Goal: Task Accomplishment & Management: Manage account settings

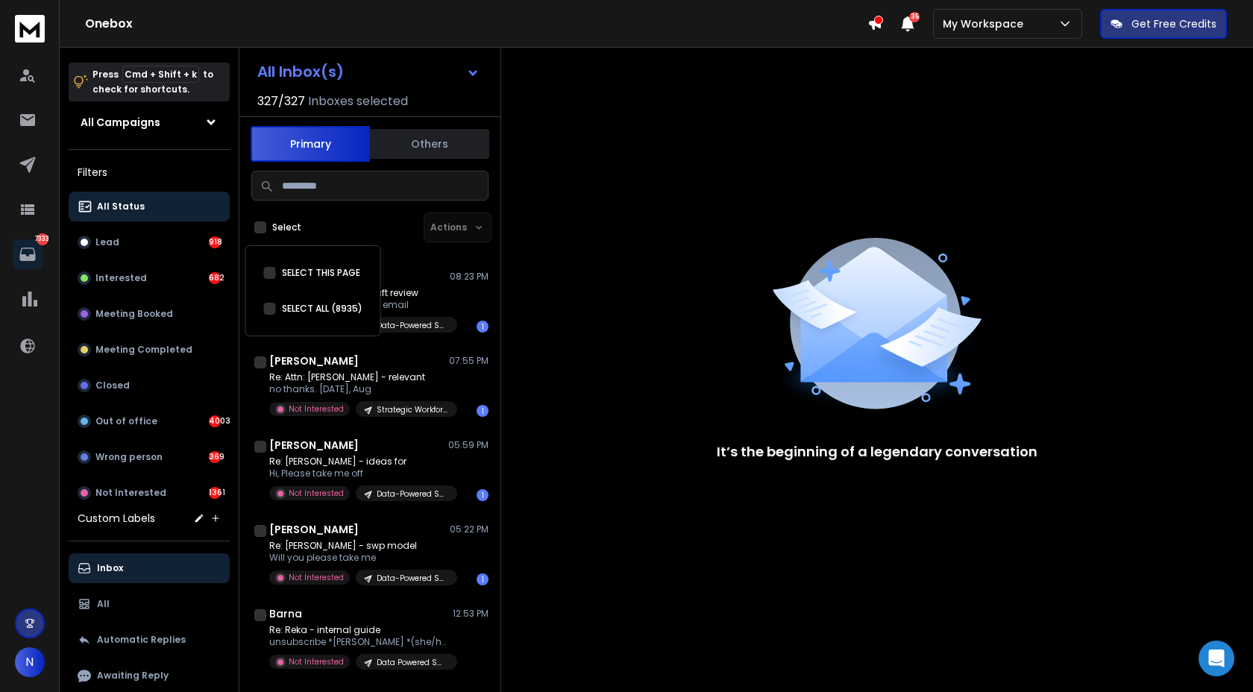
click at [289, 271] on label "SELECT THIS PAGE" at bounding box center [321, 273] width 78 height 12
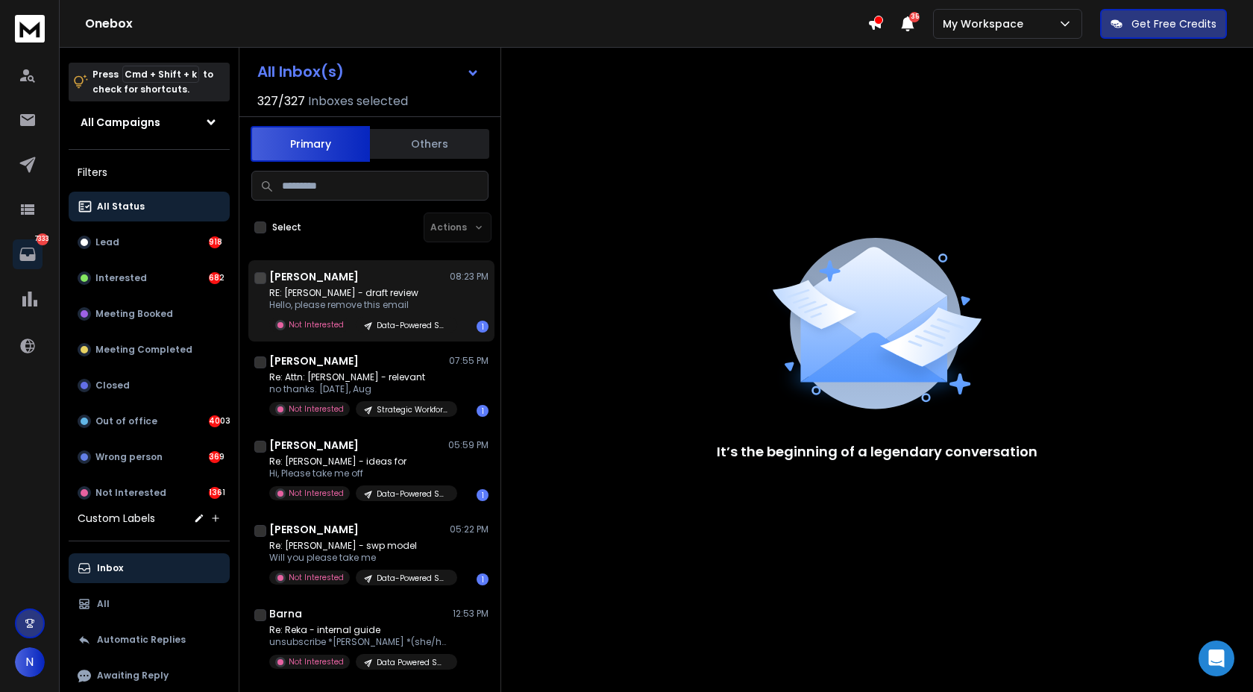
click at [409, 285] on div "[PERSON_NAME] 08:23 PM RE: [PERSON_NAME] - draft review Hello, please remove th…" at bounding box center [378, 300] width 219 height 63
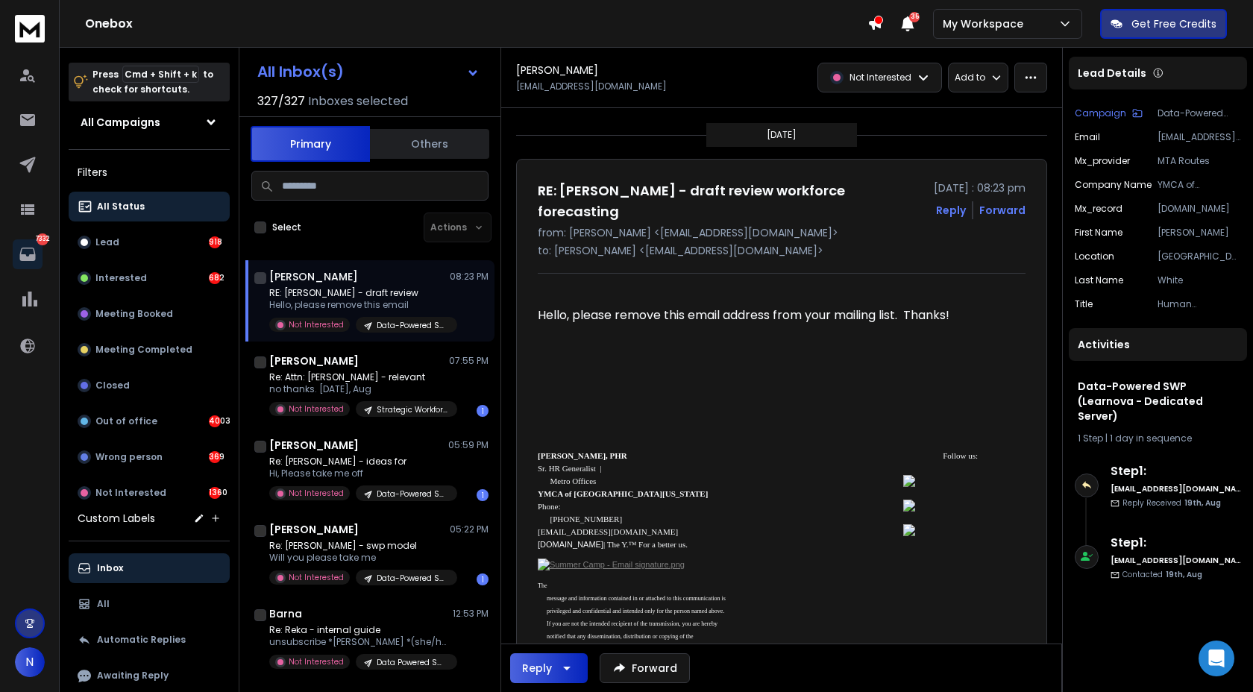
click at [1030, 77] on icon "button" at bounding box center [1030, 77] width 11 height 2
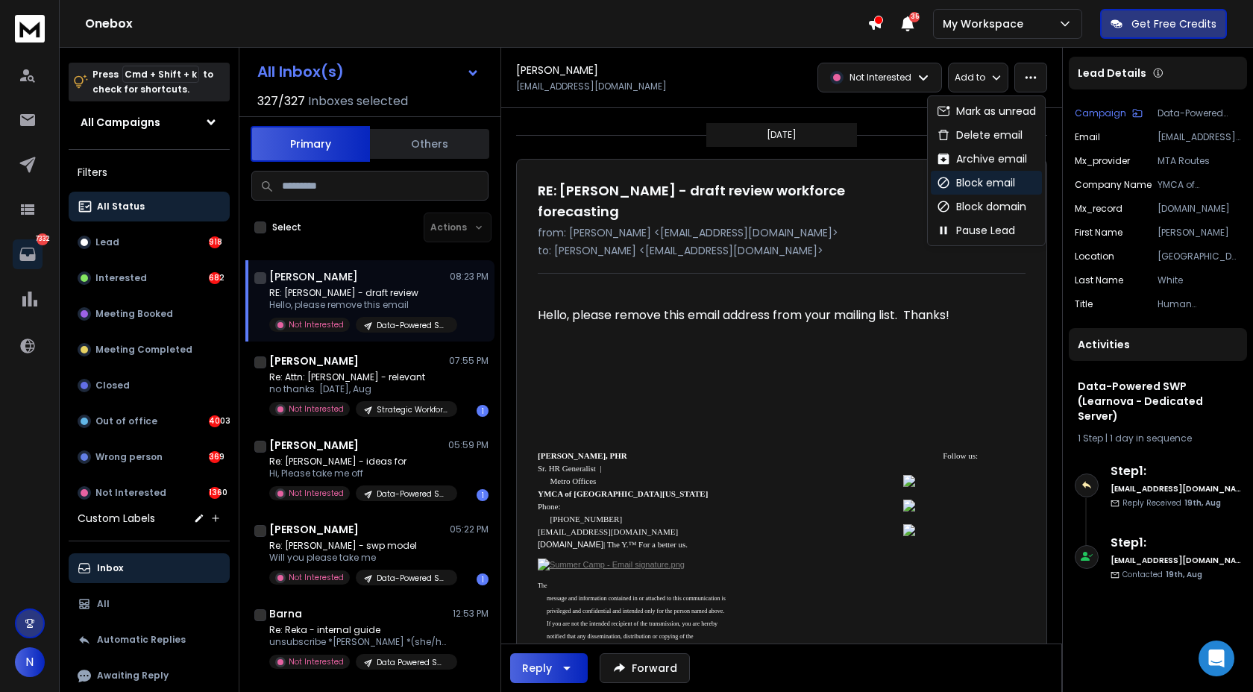
click at [973, 181] on div "Block email" at bounding box center [976, 182] width 78 height 15
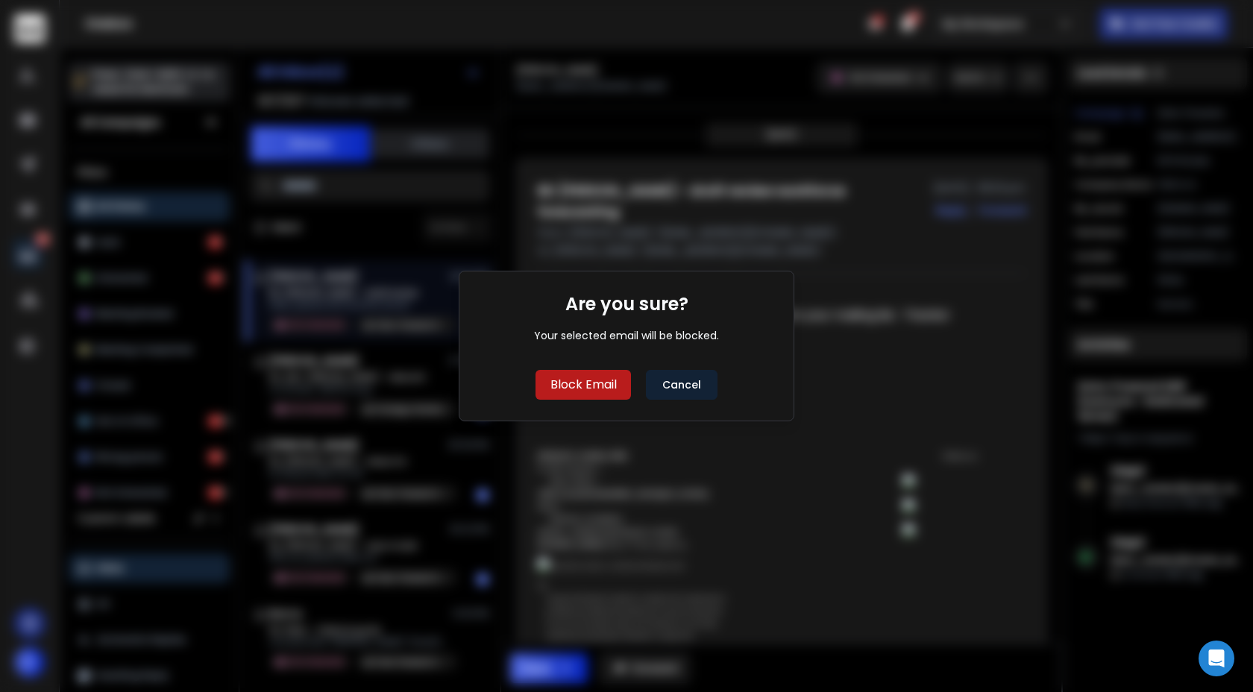
click at [571, 393] on button "Block Email" at bounding box center [582, 385] width 95 height 30
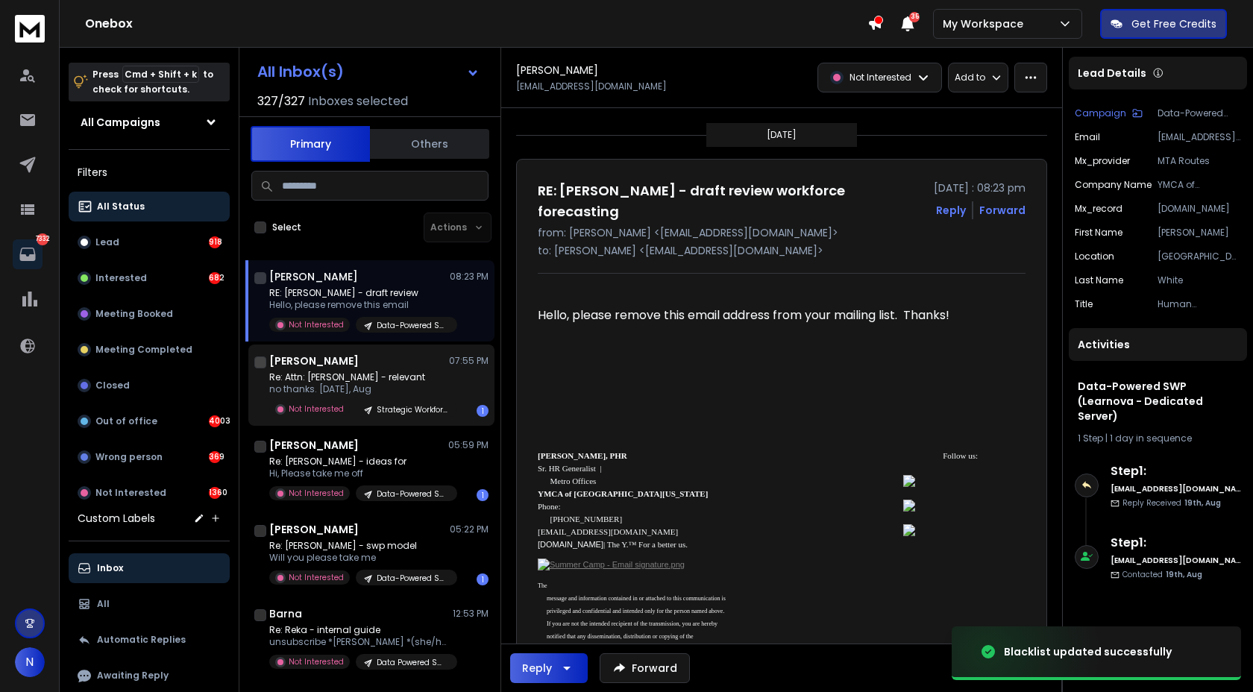
click at [362, 374] on p "Re: Attn: [PERSON_NAME] - relevant" at bounding box center [358, 377] width 179 height 12
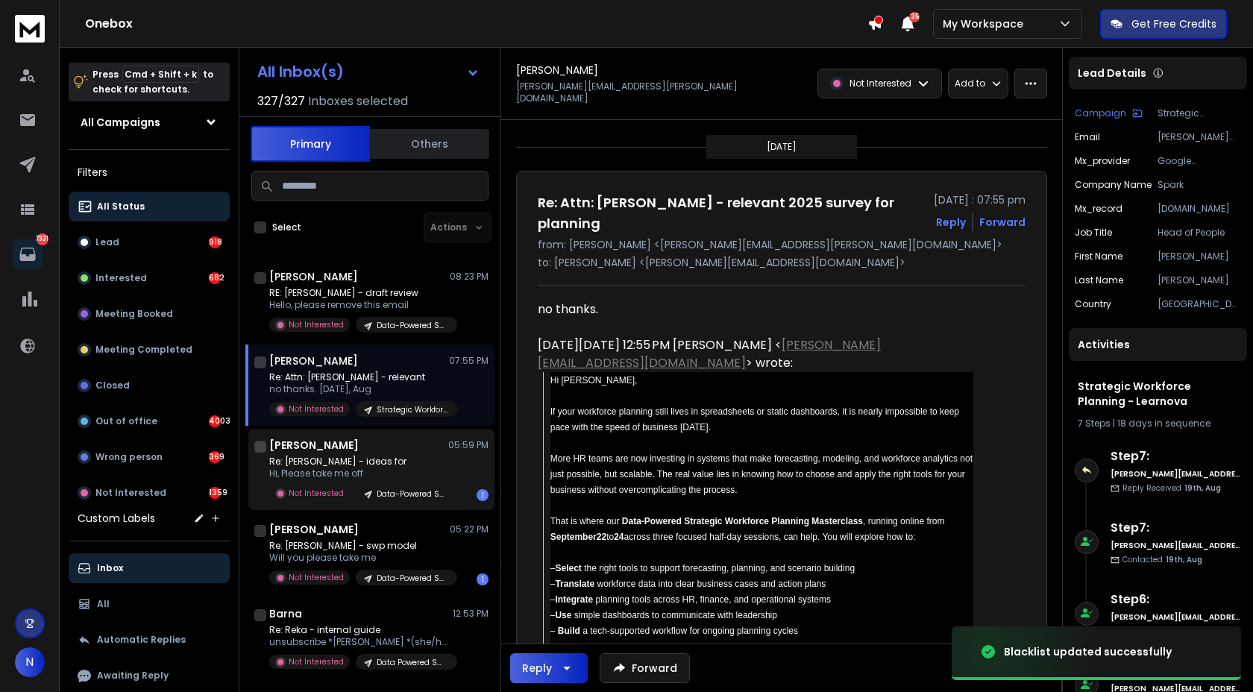
click at [358, 466] on p "Re: [PERSON_NAME] - ideas for" at bounding box center [358, 462] width 179 height 12
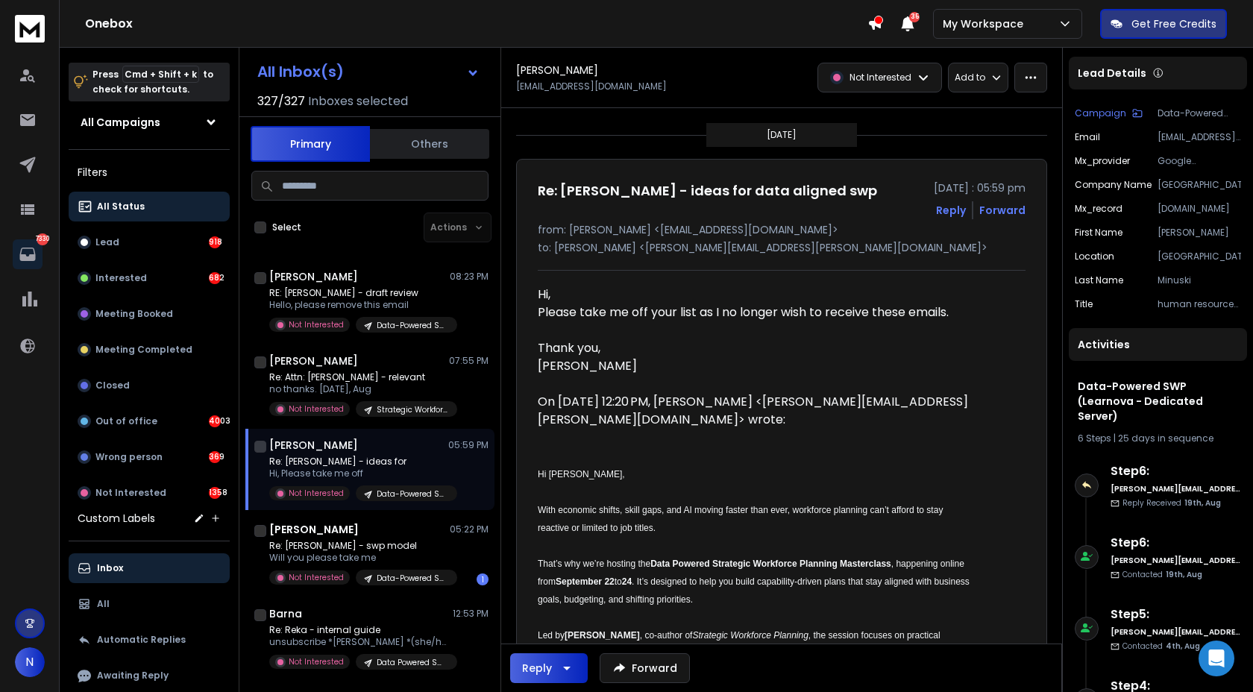
click at [1035, 85] on button "button" at bounding box center [1030, 78] width 33 height 30
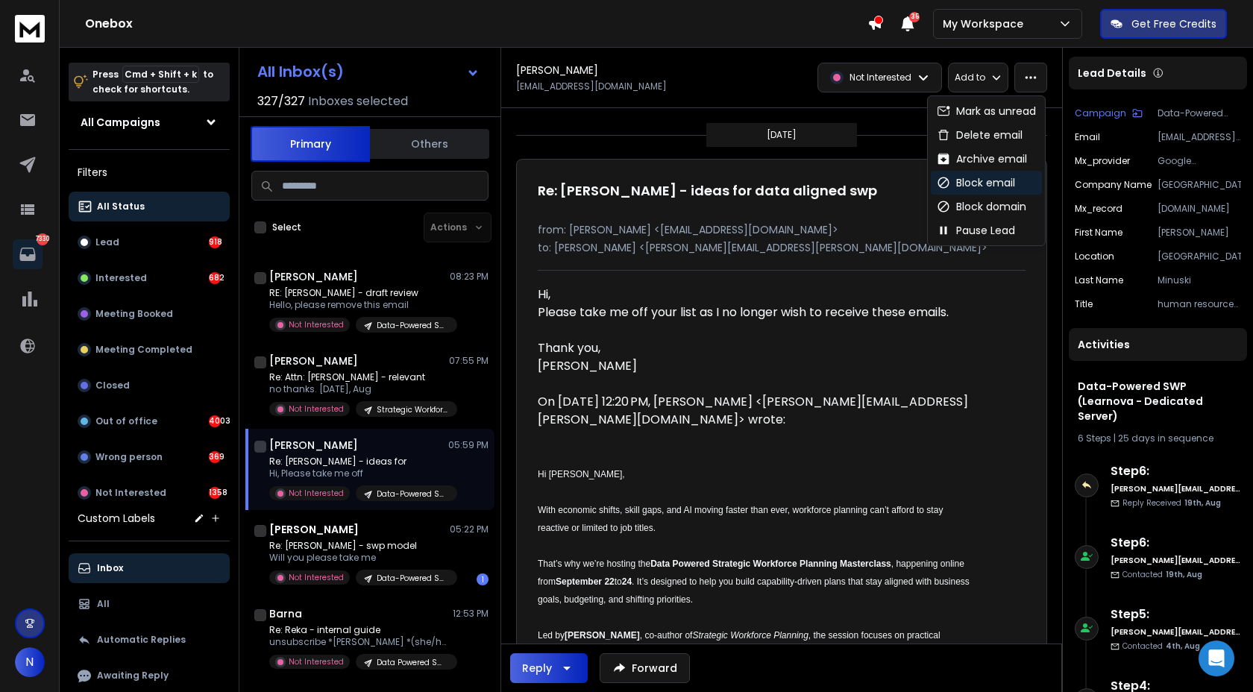
click at [964, 183] on div "Block email" at bounding box center [976, 182] width 78 height 15
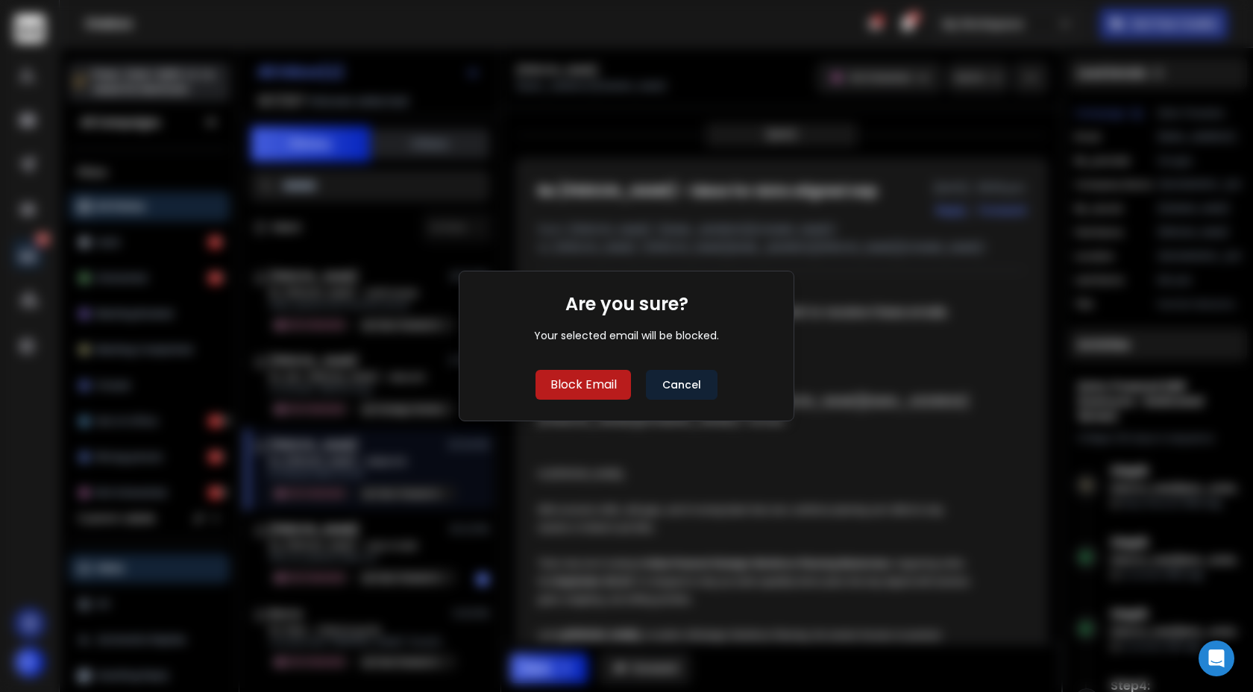
click at [596, 371] on button "Block Email" at bounding box center [582, 385] width 95 height 30
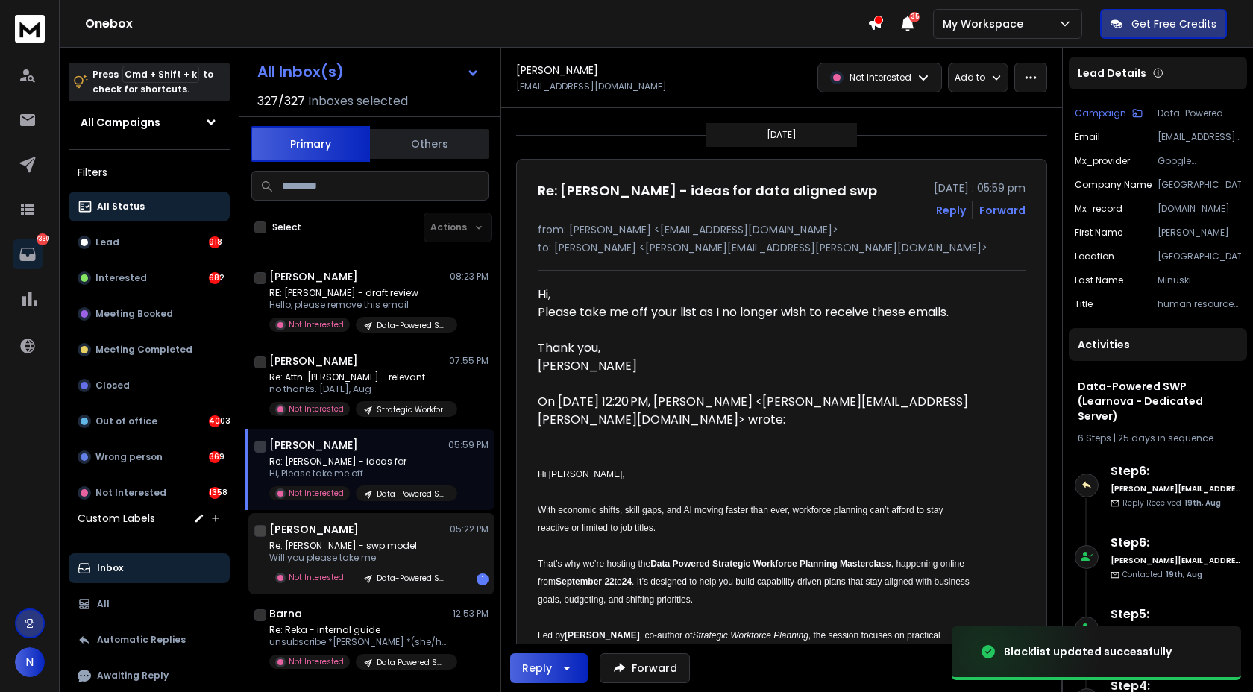
click at [353, 541] on p "Re: [PERSON_NAME] - swp model" at bounding box center [358, 546] width 179 height 12
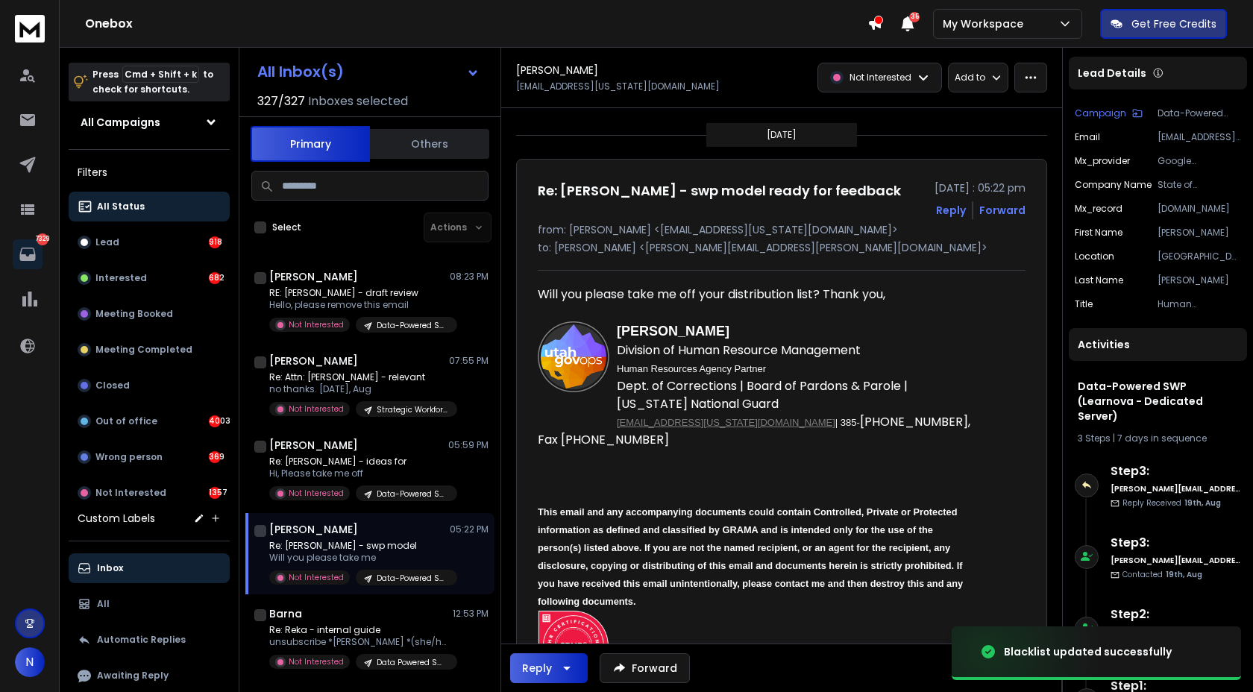
click at [1026, 78] on icon "button" at bounding box center [1030, 77] width 11 height 2
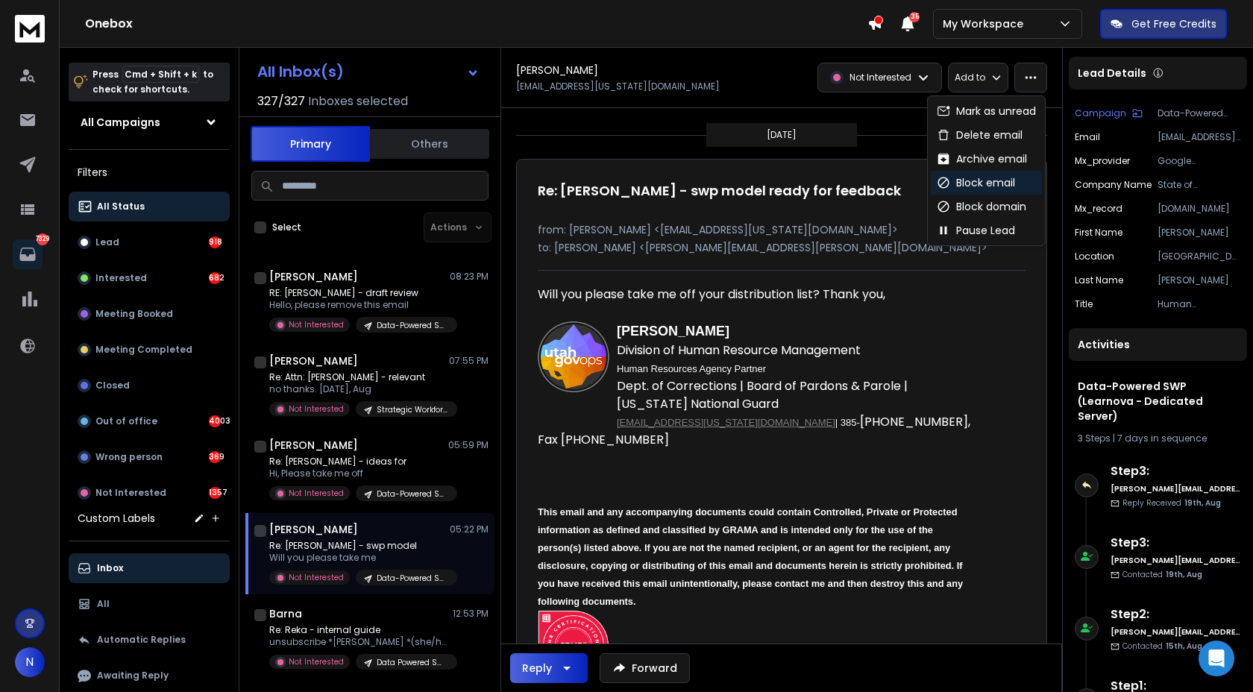
click at [972, 182] on div "Block email" at bounding box center [976, 182] width 78 height 15
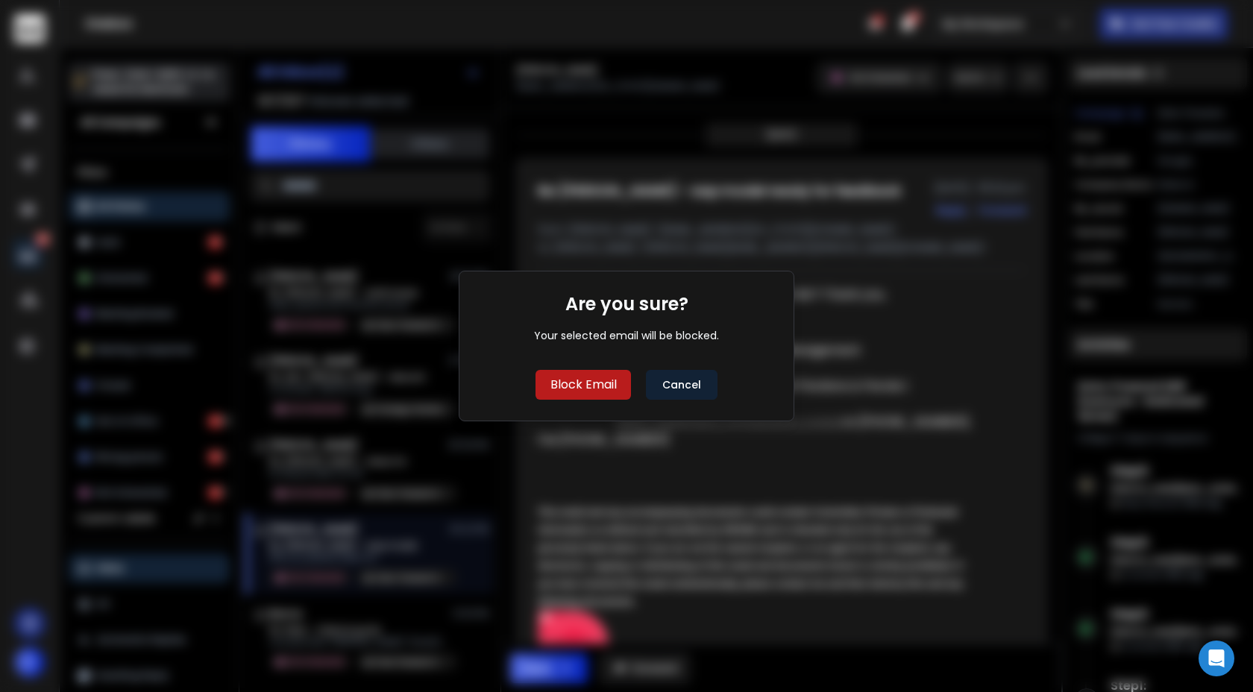
click at [585, 384] on button "Block Email" at bounding box center [582, 385] width 95 height 30
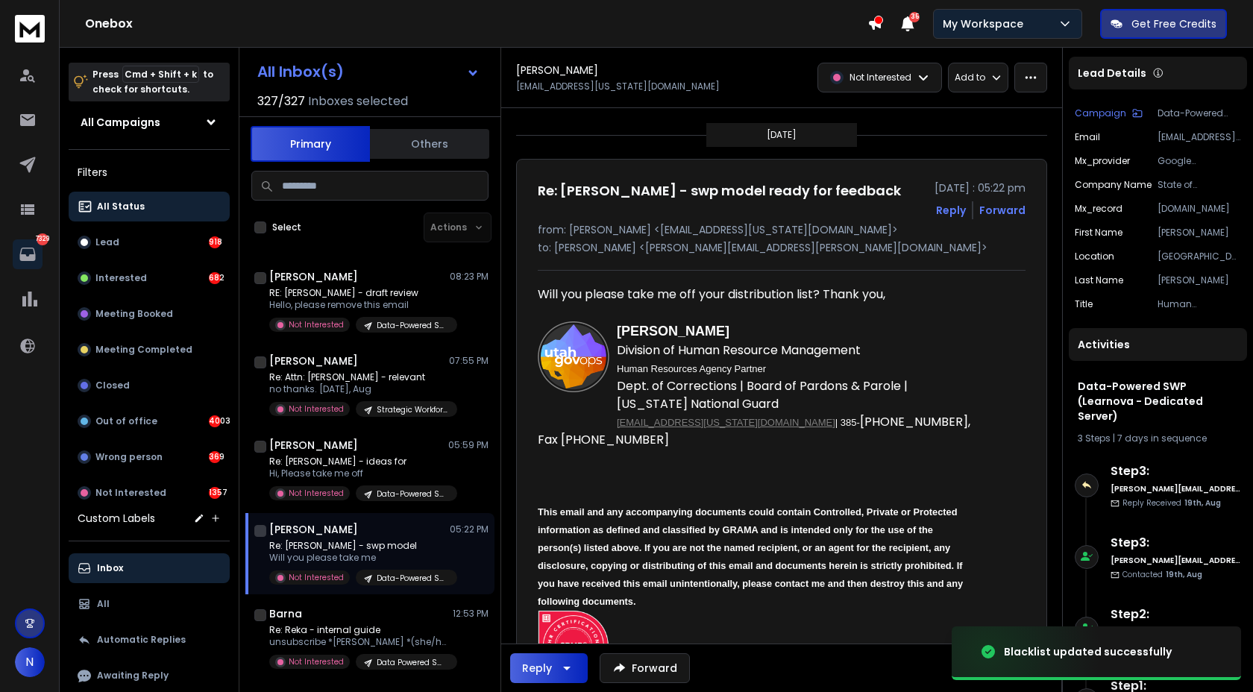
click at [998, 12] on button "My Workspace" at bounding box center [1007, 24] width 149 height 30
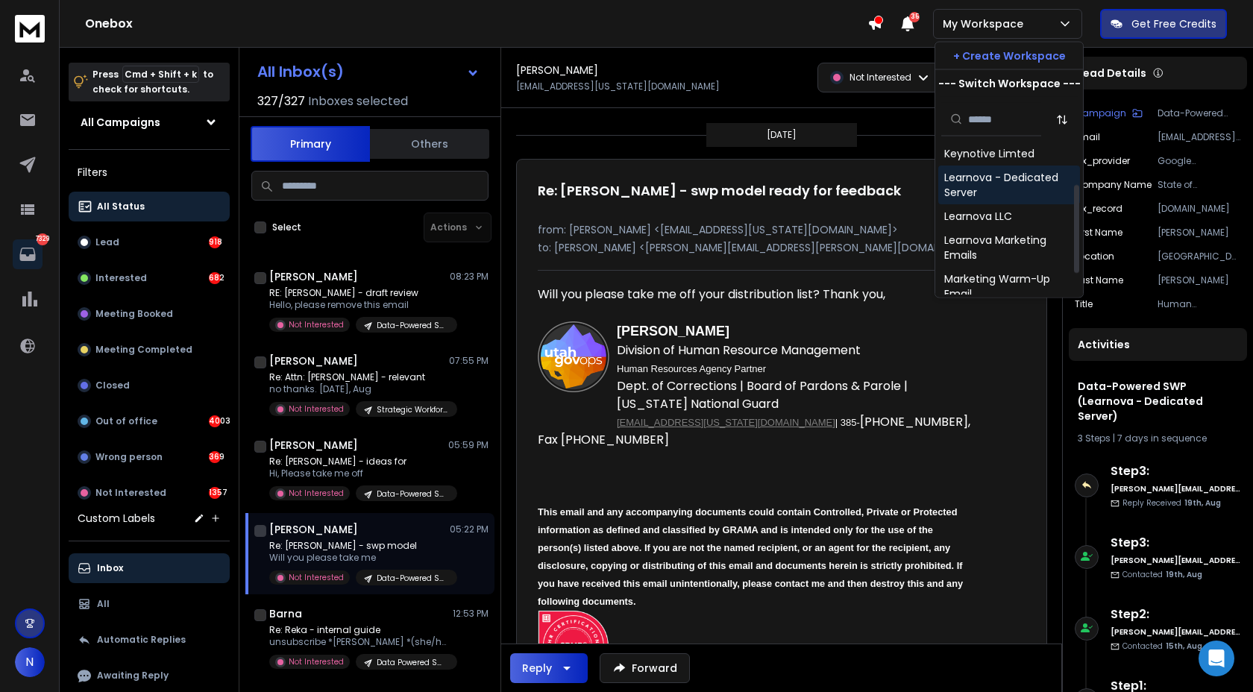
scroll to position [75, 0]
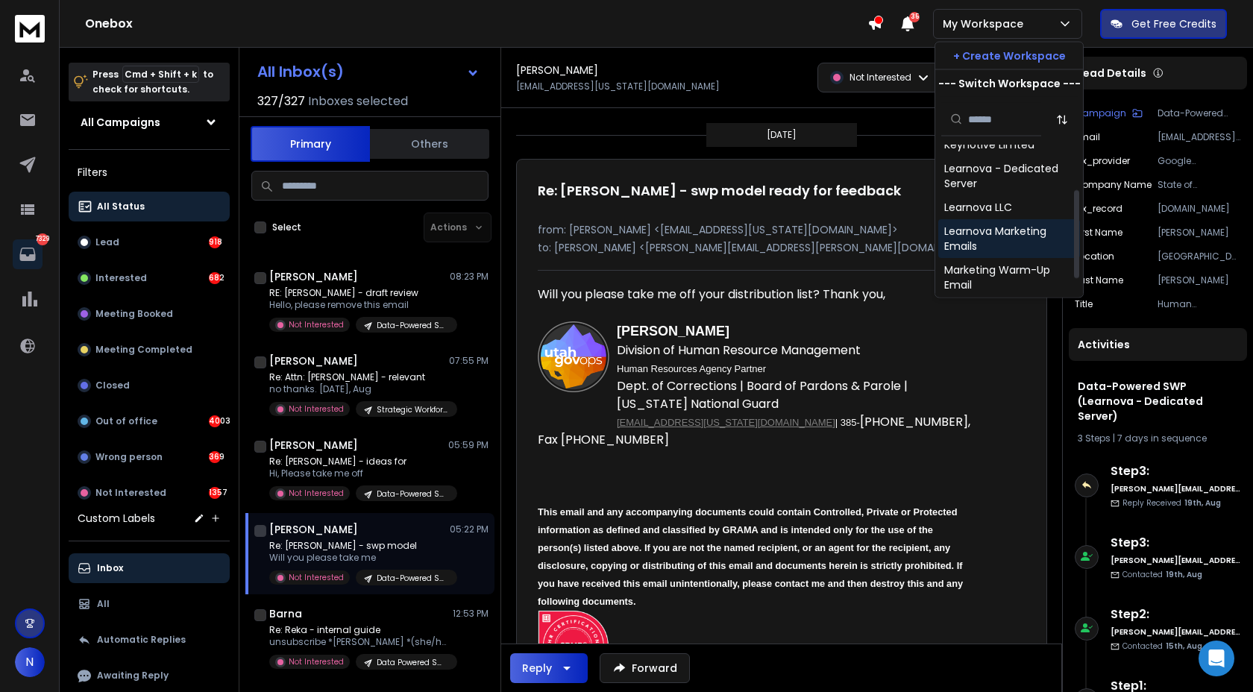
click at [1005, 238] on div "Learnova Marketing Emails" at bounding box center [1009, 239] width 130 height 30
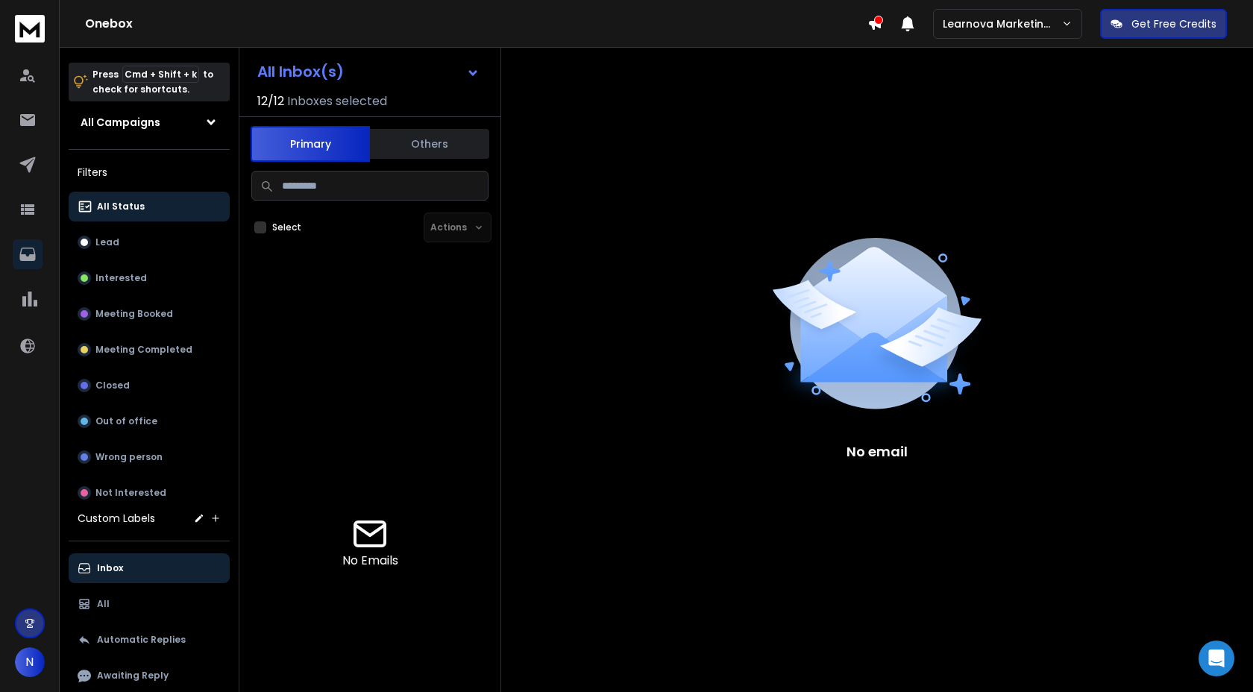
click at [407, 166] on div at bounding box center [369, 183] width 249 height 36
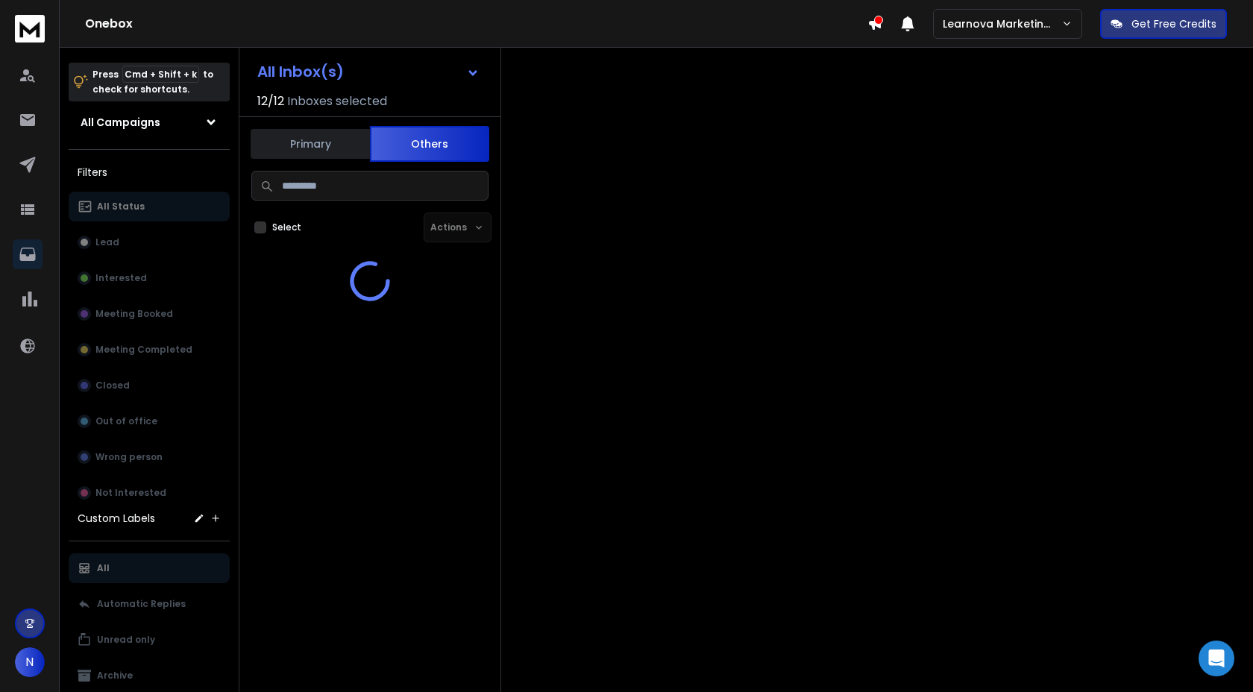
click at [409, 139] on button "Others" at bounding box center [429, 144] width 119 height 36
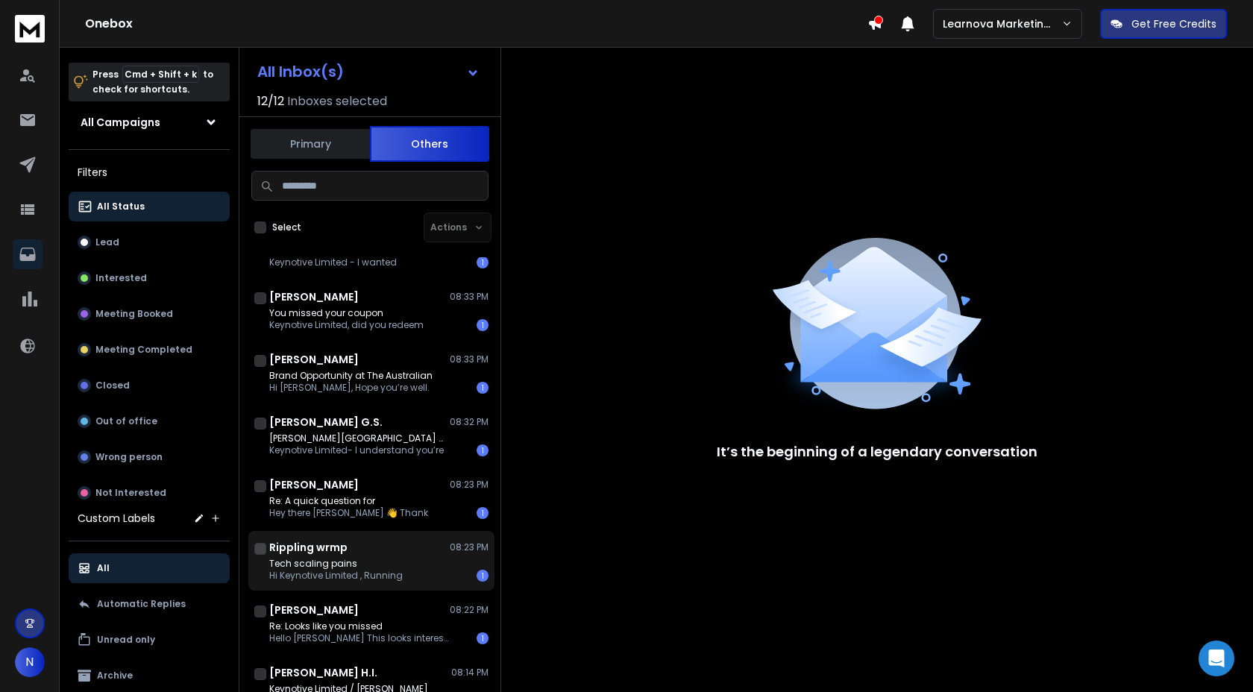
scroll to position [357, 0]
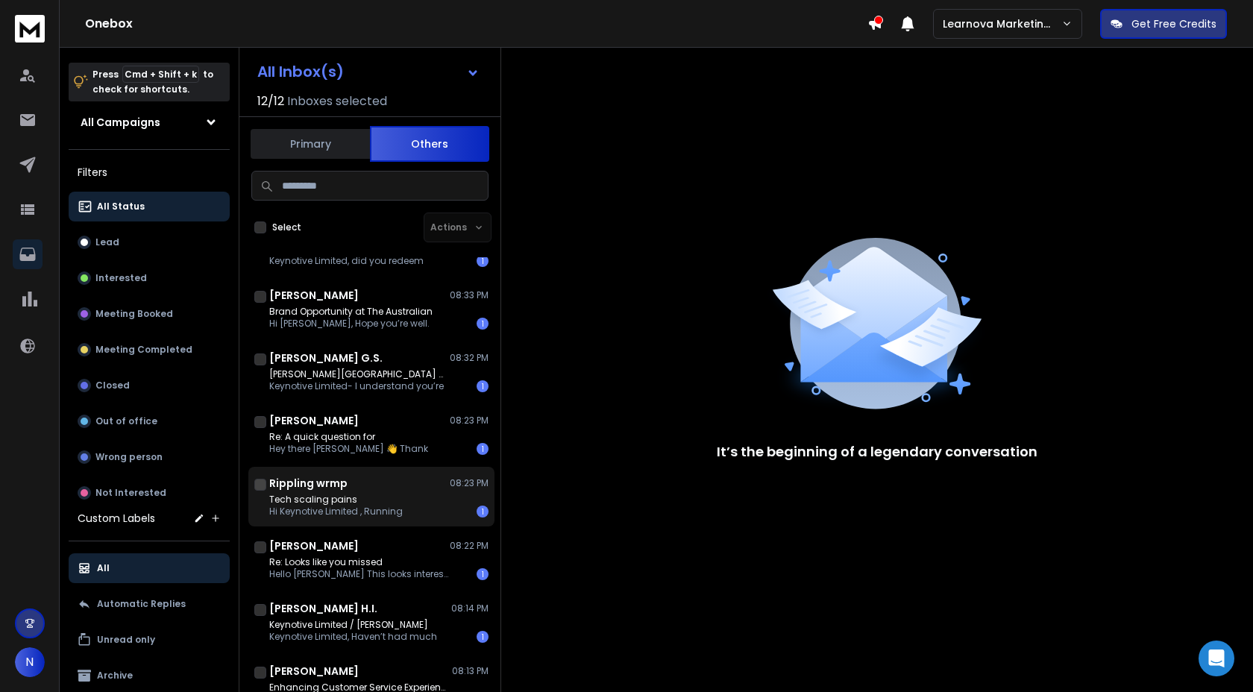
click at [346, 574] on p "Hello Mary This looks interesting." at bounding box center [358, 574] width 179 height 12
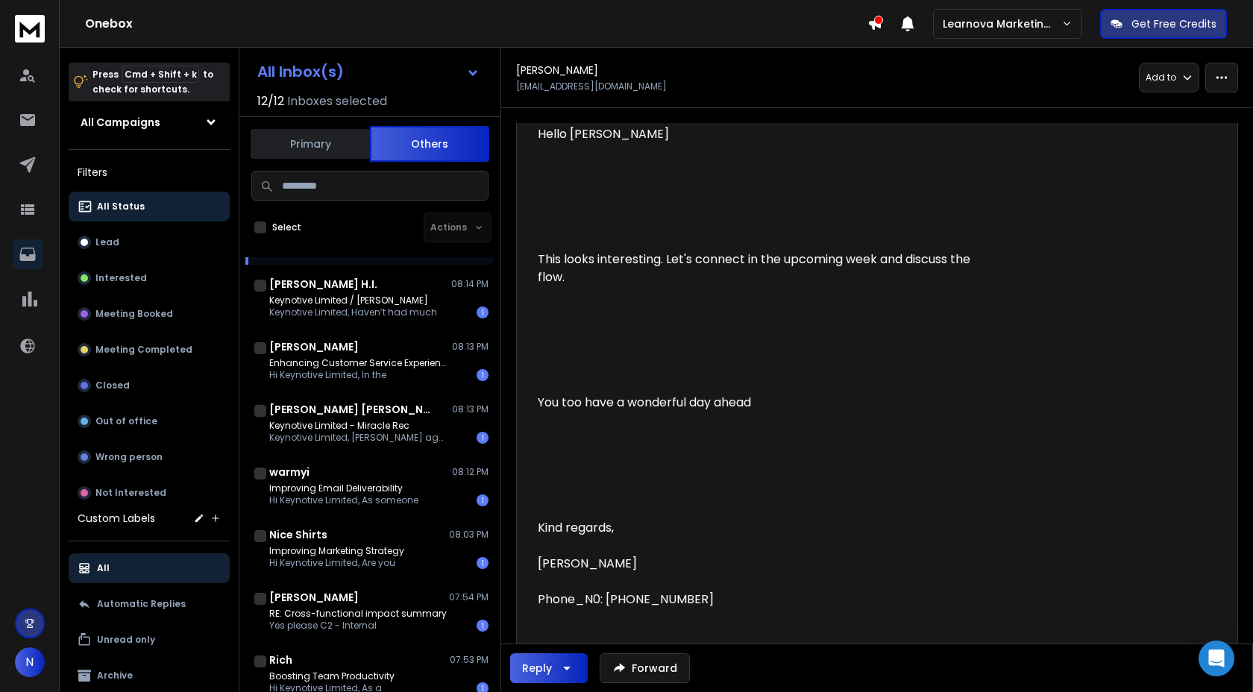
scroll to position [705, 0]
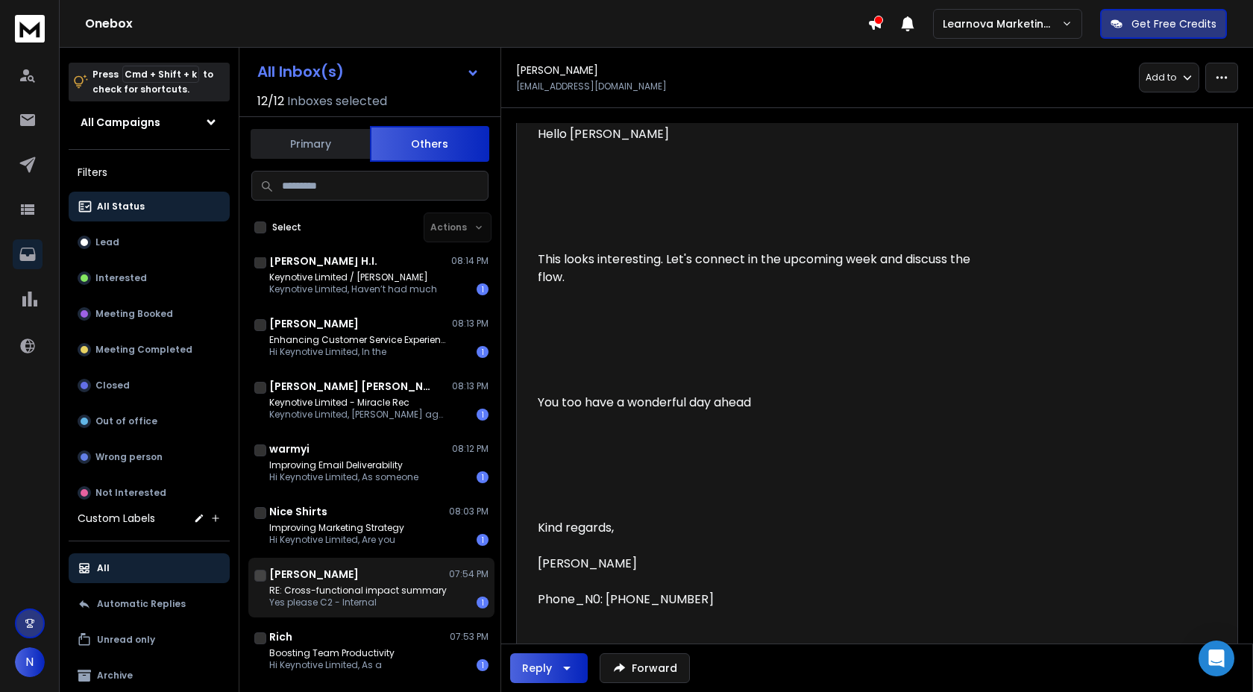
click at [389, 594] on p "RE: Cross-functional impact summary" at bounding box center [357, 591] width 177 height 12
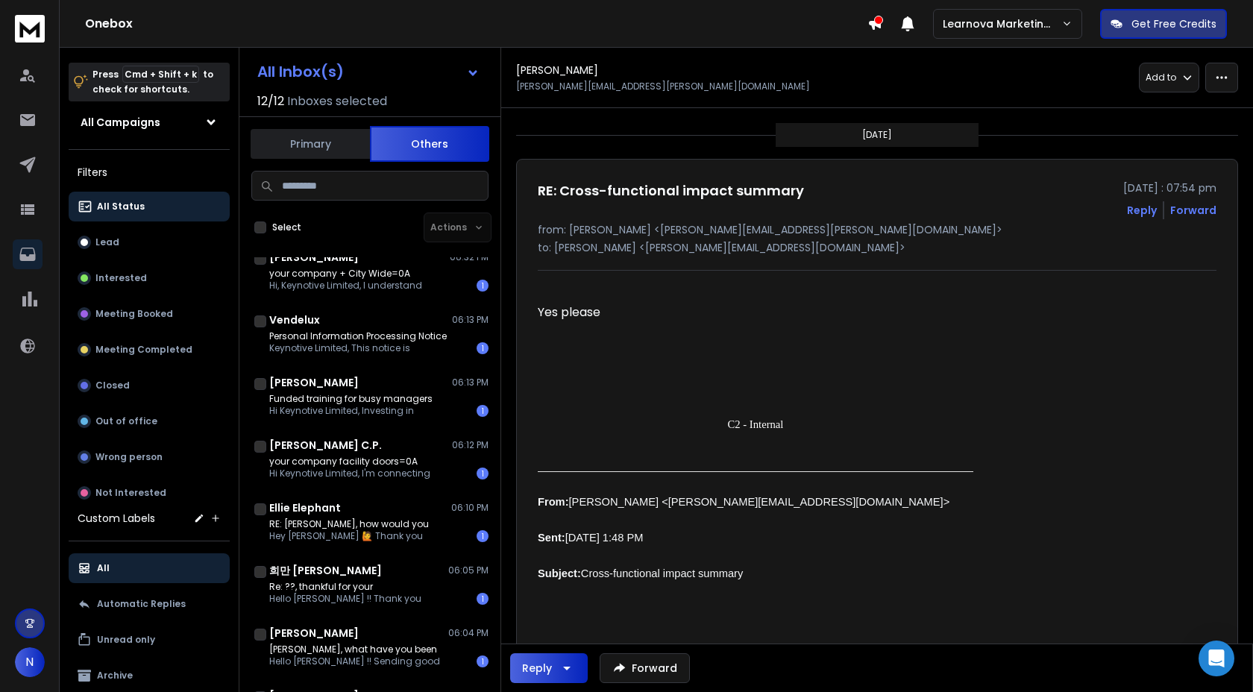
scroll to position [2659, 0]
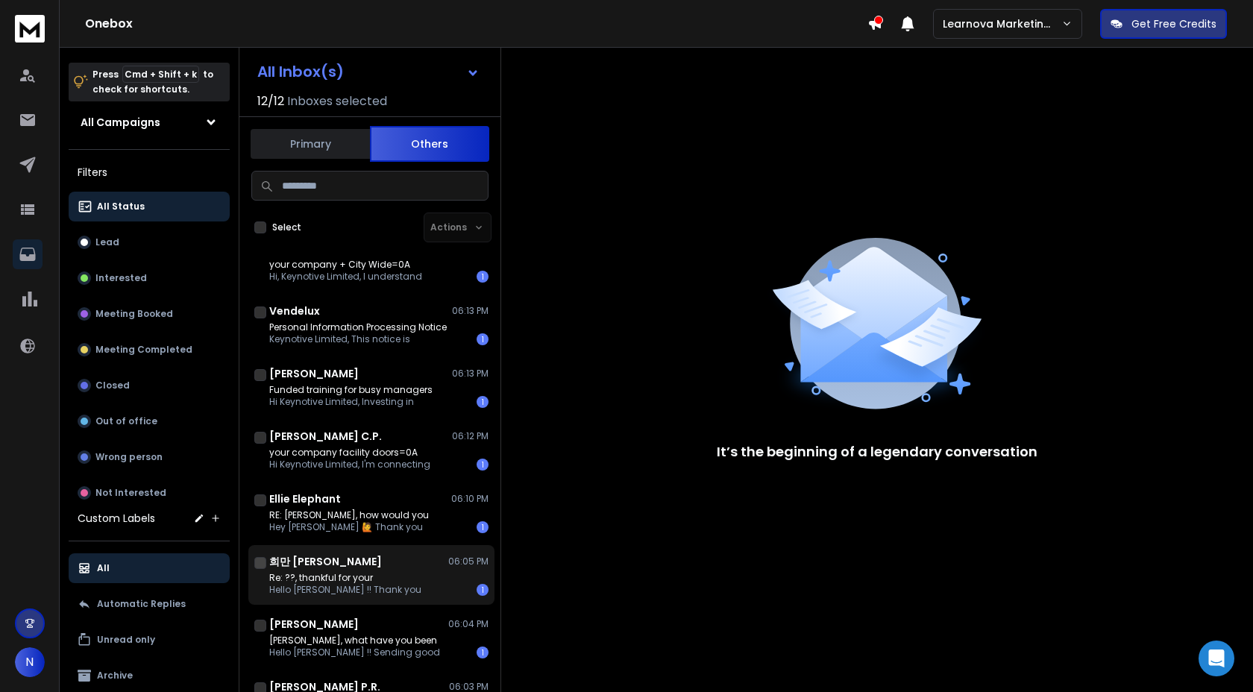
click at [384, 591] on div "Re: ??, thankful for your Hello Danny !! Thank you 1" at bounding box center [378, 584] width 219 height 24
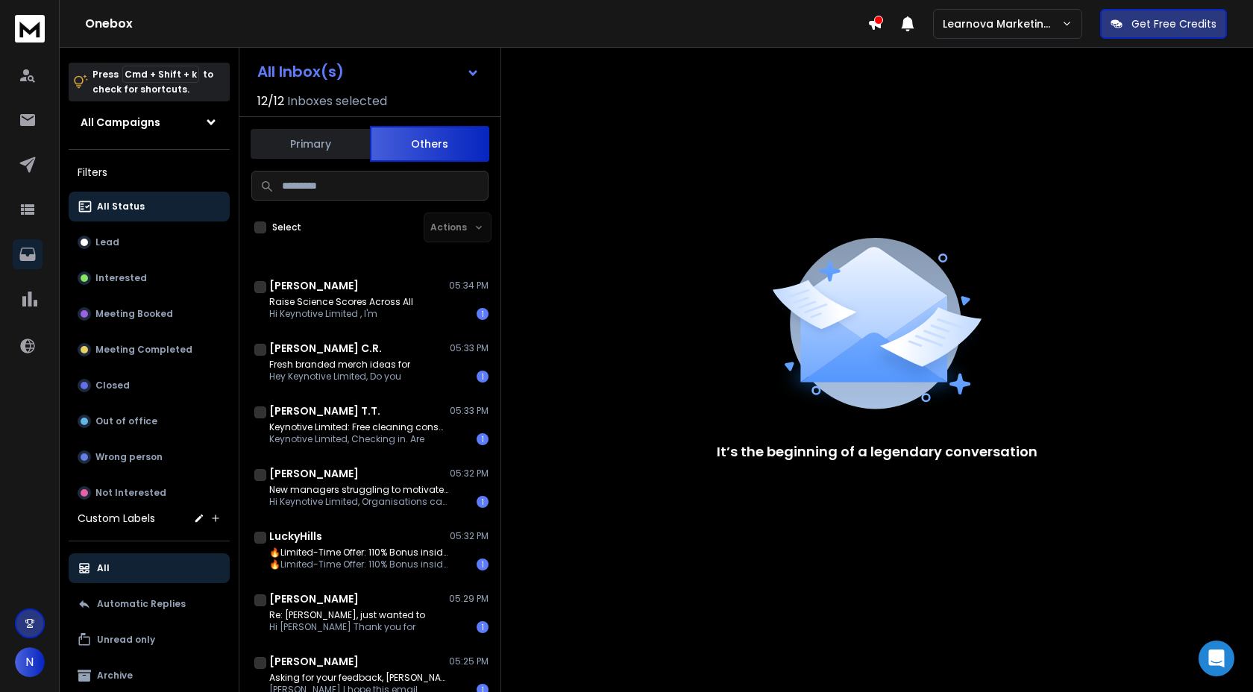
scroll to position [3909, 0]
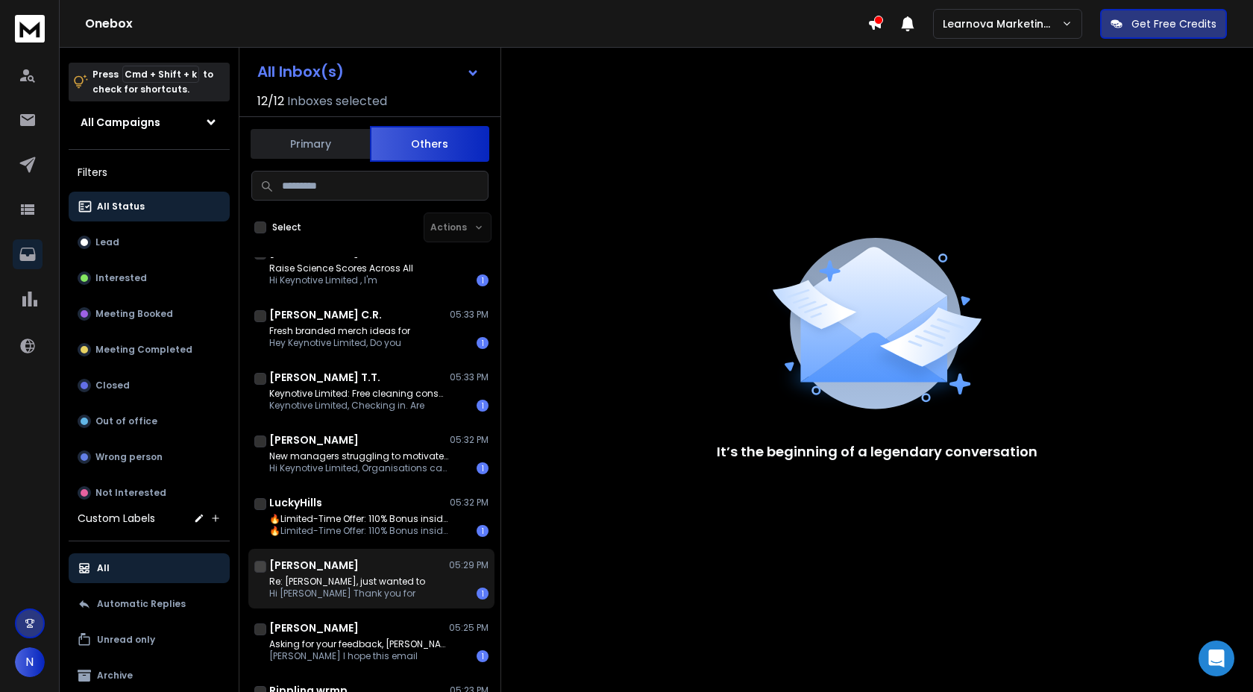
click at [353, 585] on p "Re: Pratik, just wanted to" at bounding box center [347, 582] width 156 height 12
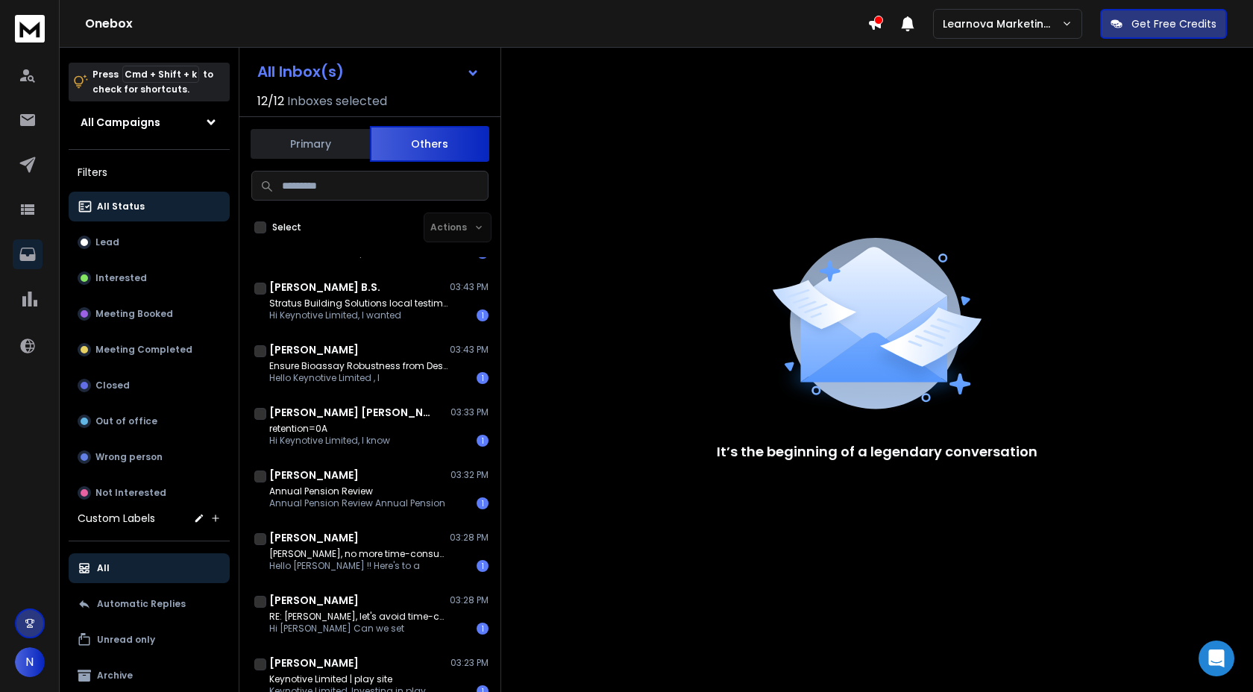
scroll to position [6519, 0]
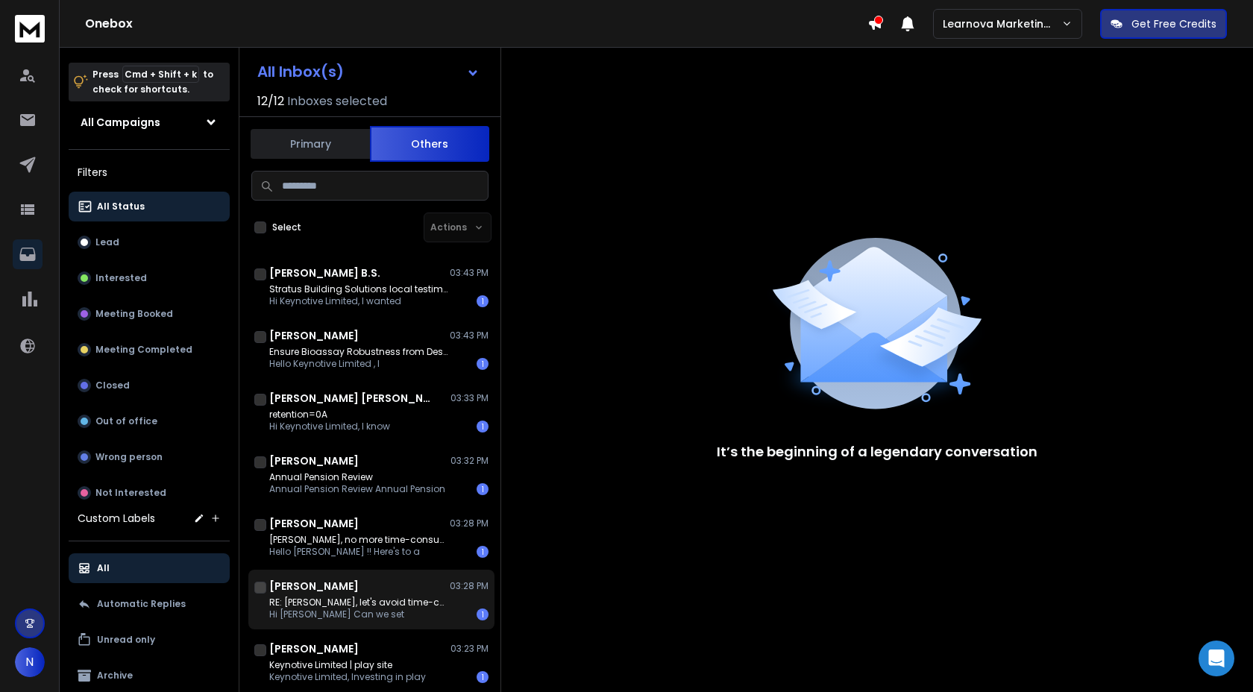
click at [388, 605] on p "RE: Leni, let's avoid time-consuming" at bounding box center [358, 603] width 179 height 12
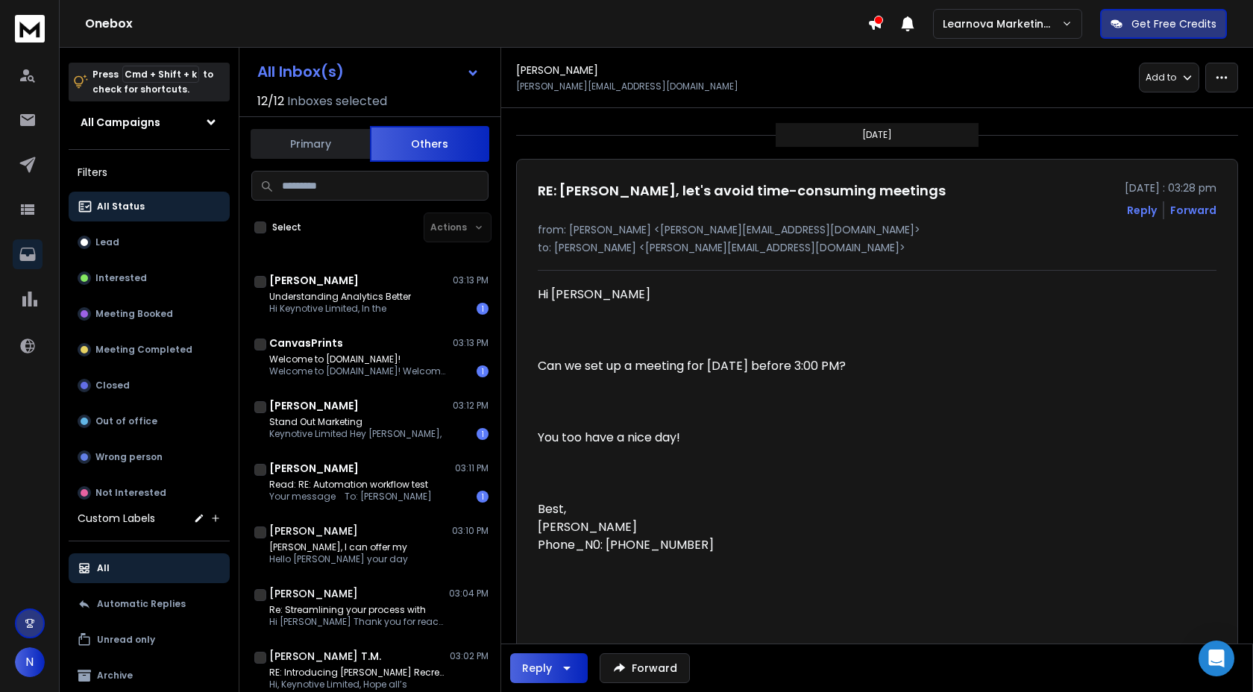
scroll to position [7176, 0]
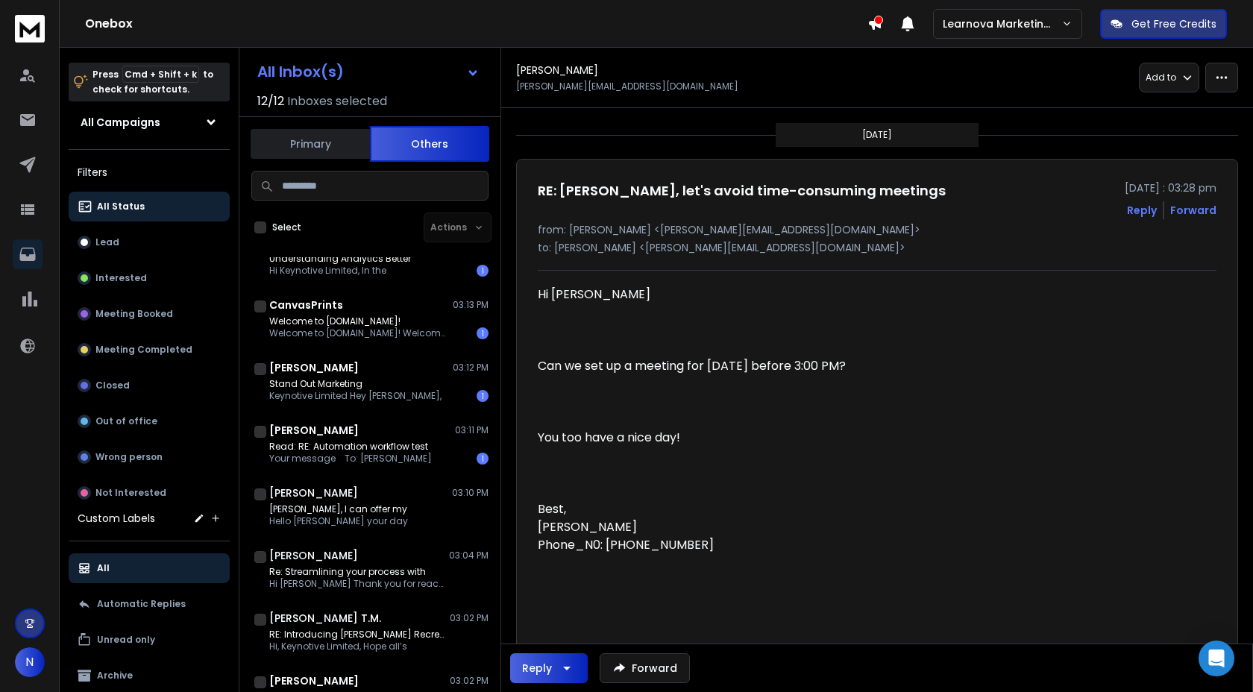
click at [378, 583] on p "Hi Nora Thank you for reaching" at bounding box center [358, 584] width 179 height 12
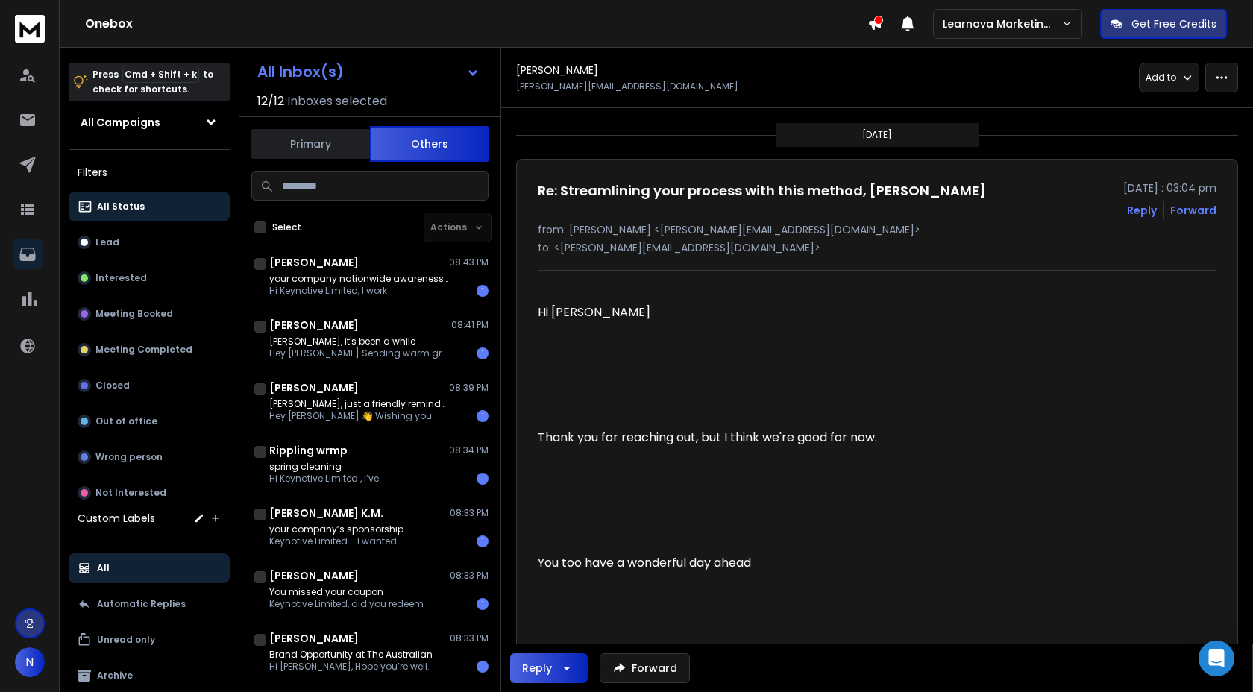
scroll to position [0, 0]
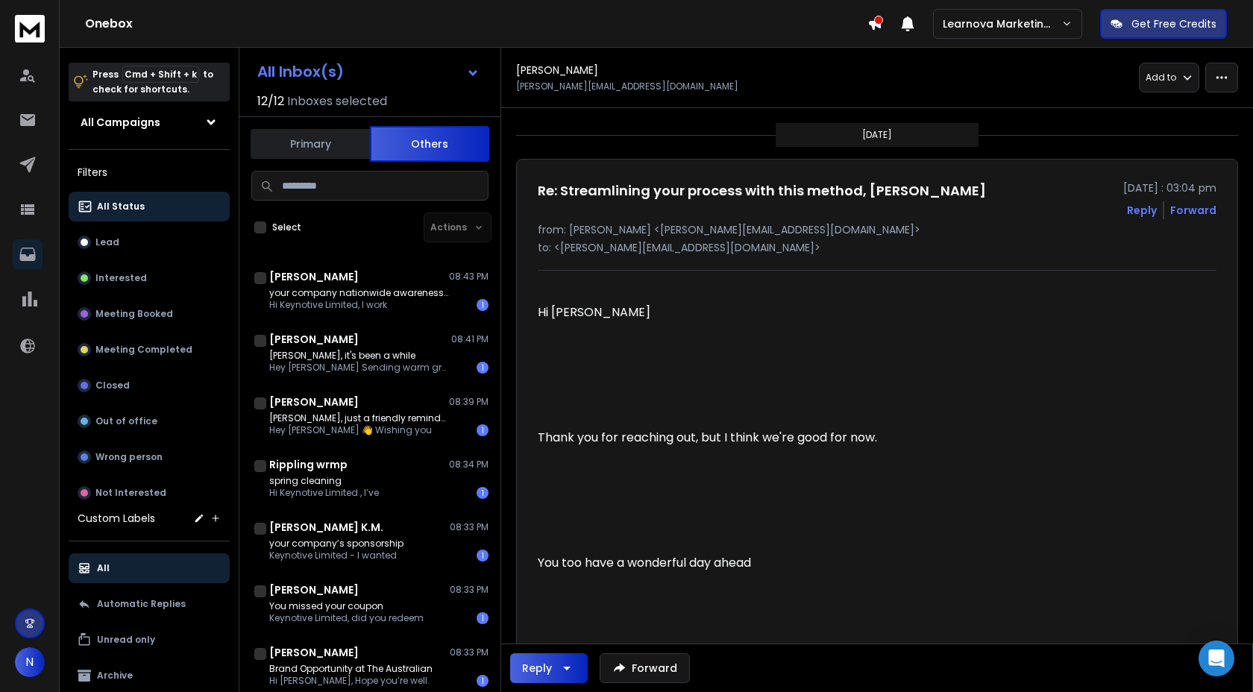
click at [311, 133] on button "Primary" at bounding box center [310, 144] width 119 height 33
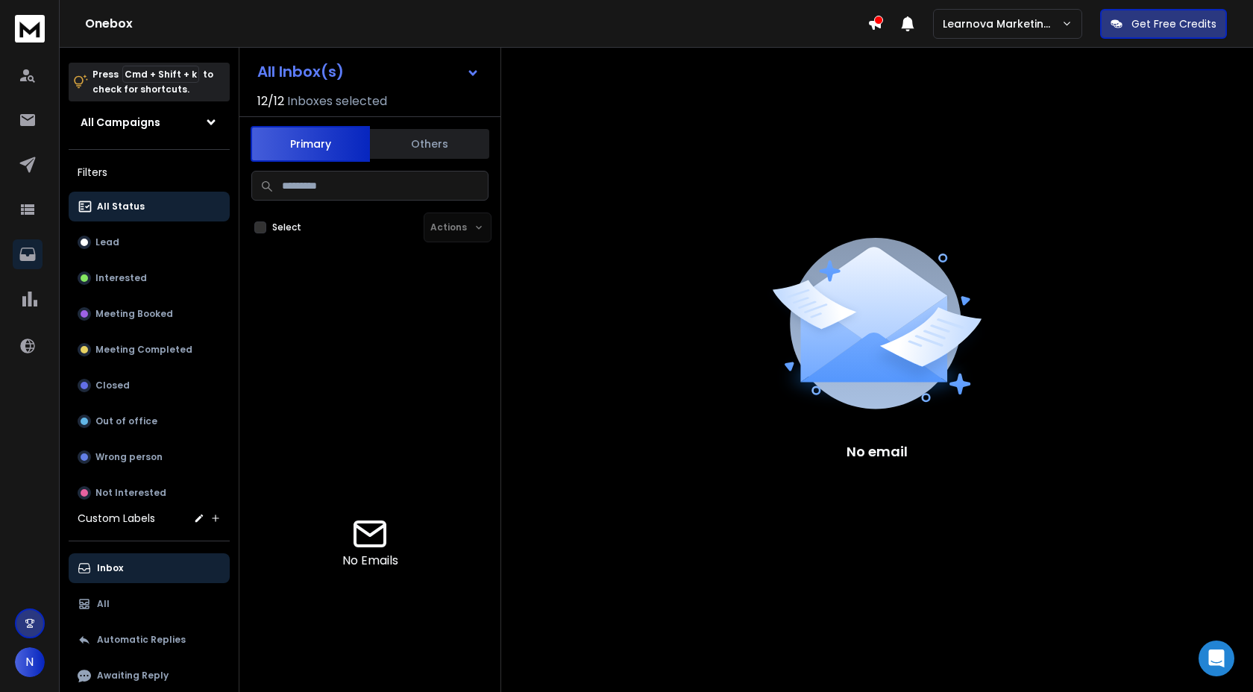
click at [403, 148] on button "Others" at bounding box center [429, 144] width 119 height 33
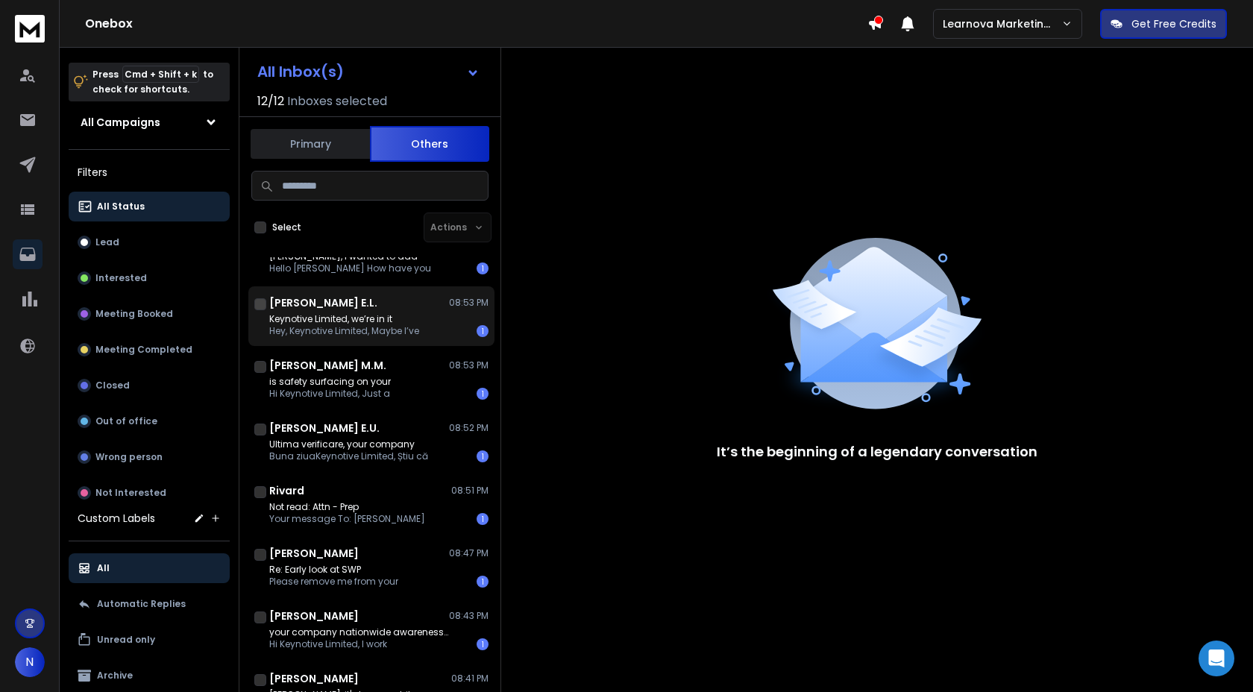
scroll to position [230, 0]
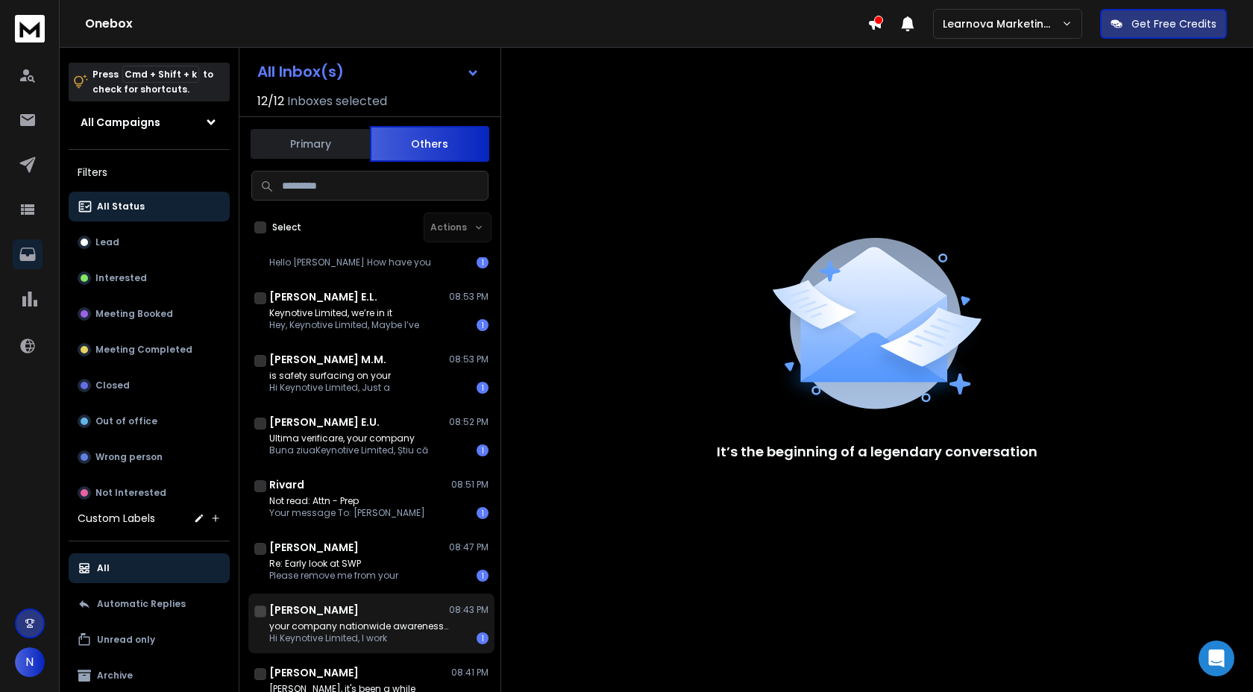
click at [348, 597] on div "Rebecca Levine 08:43 PM your company nationwide awareness=0A Hi Keynotive Limit…" at bounding box center [371, 624] width 246 height 60
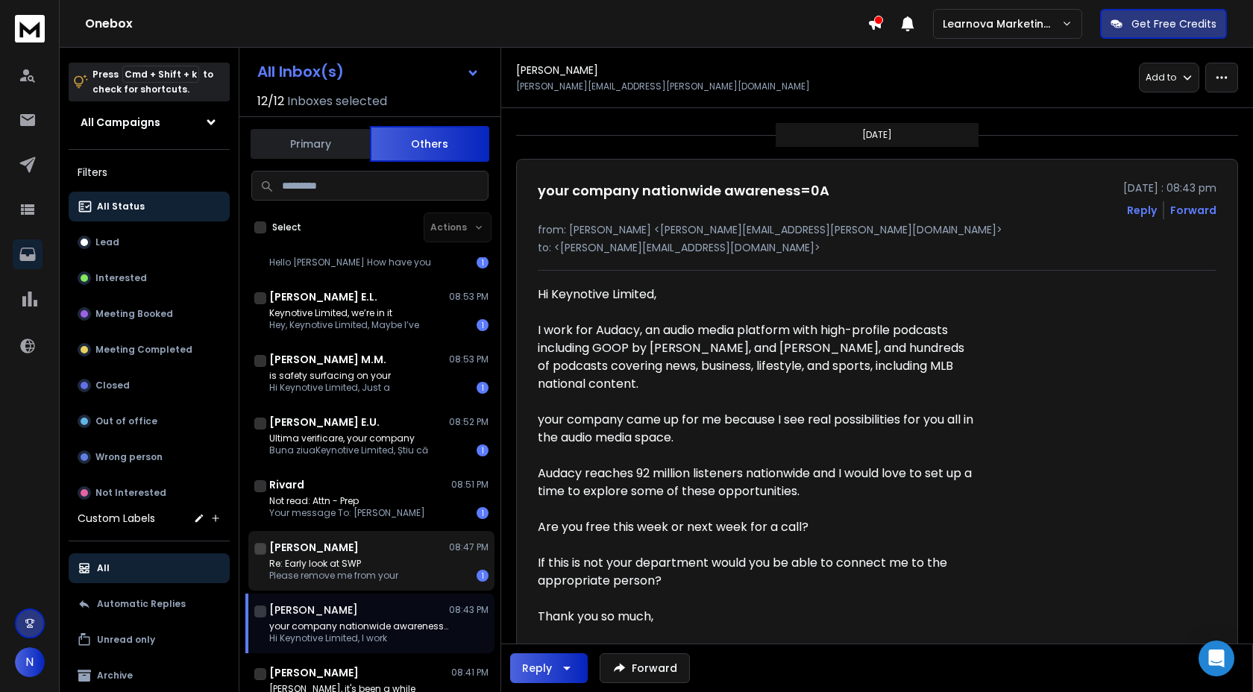
click at [358, 562] on p "Re: Early look at SWP" at bounding box center [333, 564] width 129 height 12
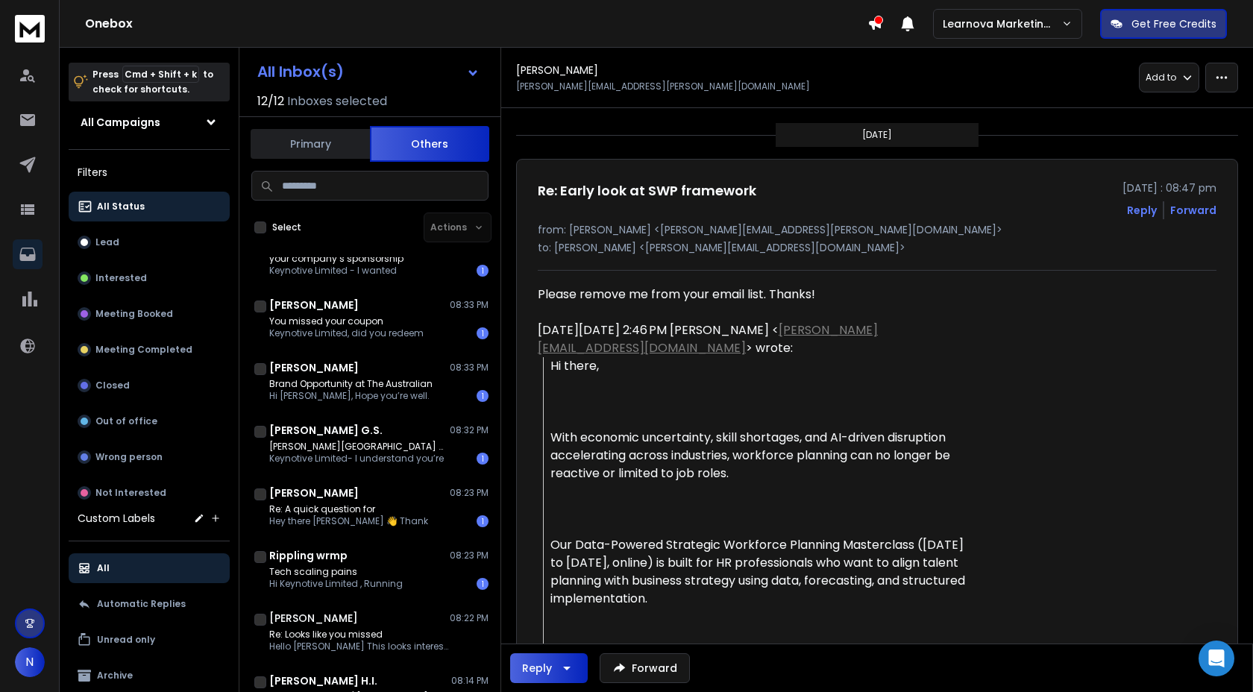
scroll to position [879, 0]
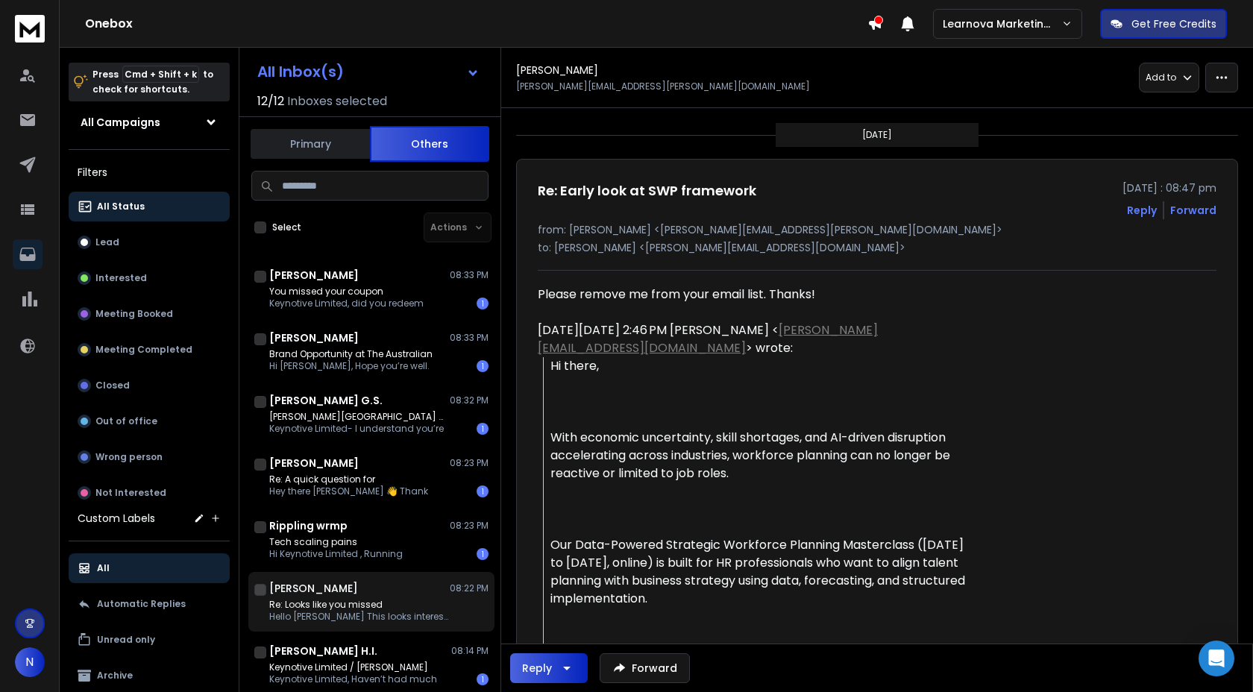
click at [362, 612] on p "Hello Mary This looks interesting." at bounding box center [358, 617] width 179 height 12
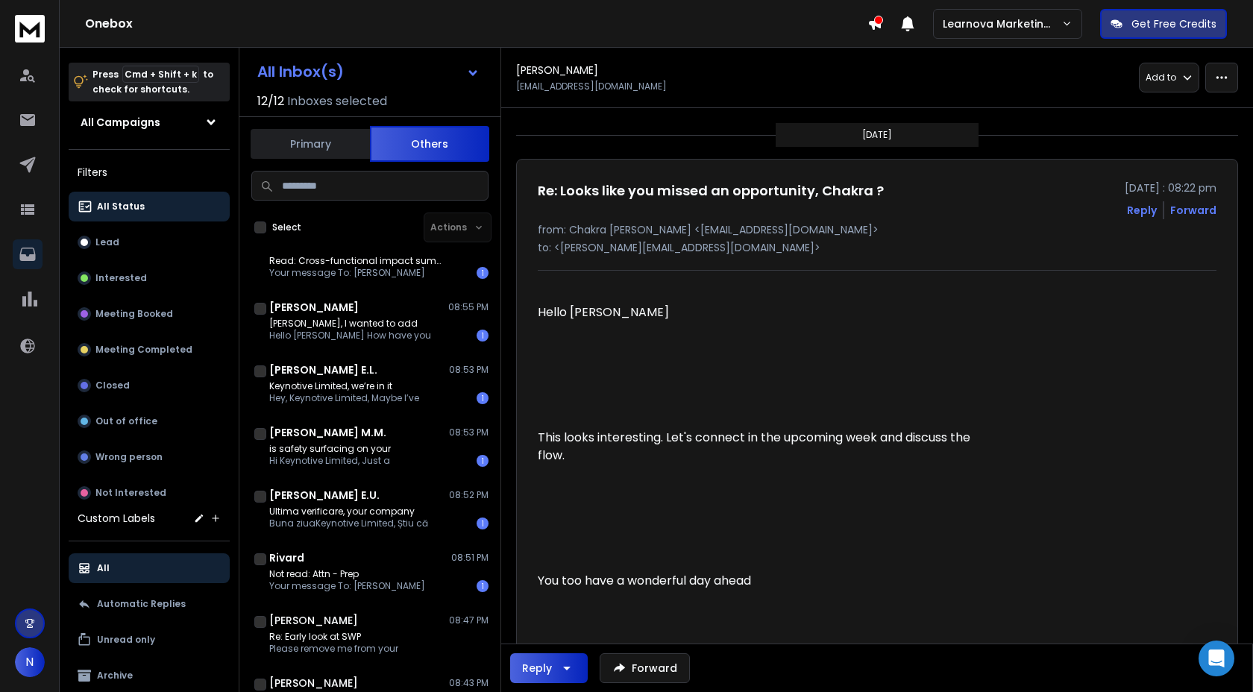
scroll to position [0, 0]
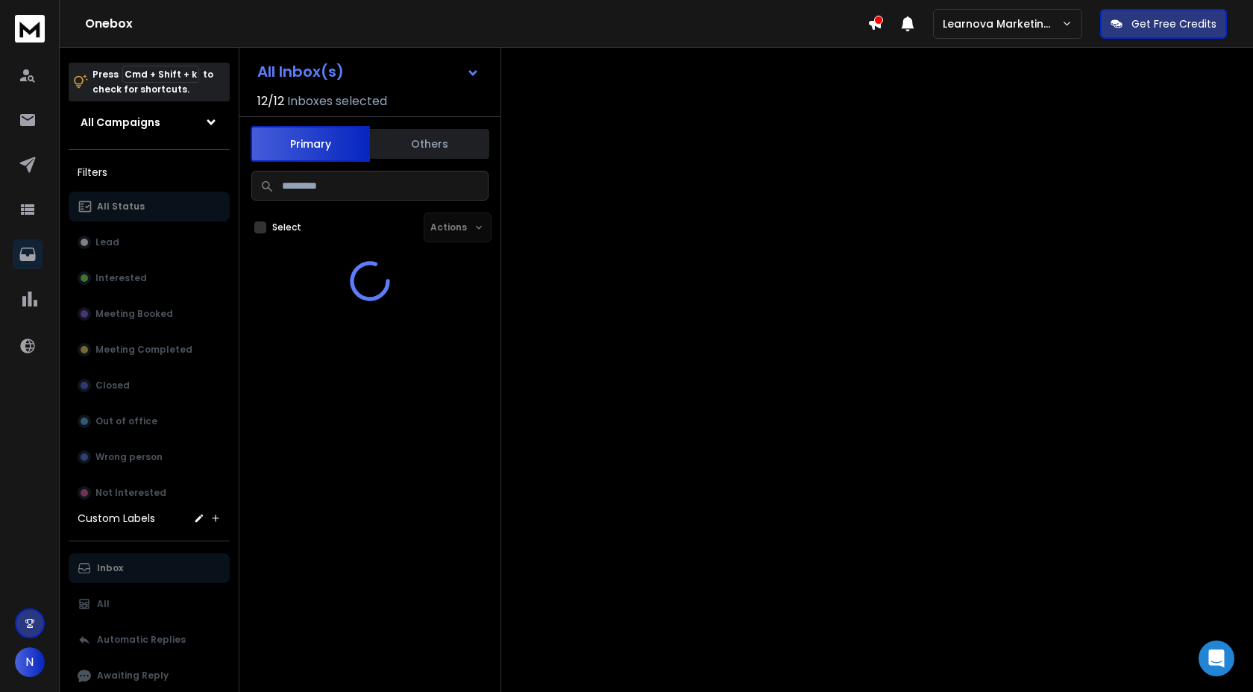
click at [322, 134] on button "Primary" at bounding box center [310, 144] width 119 height 36
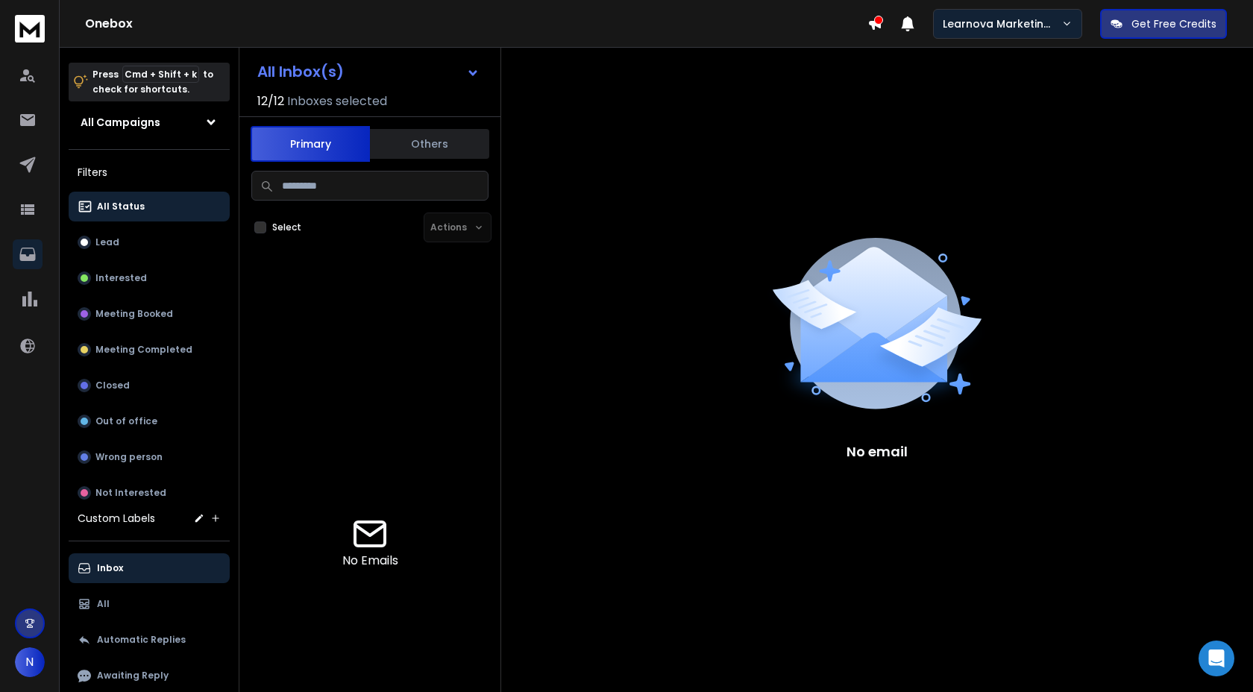
click at [1008, 17] on p "Learnova Marketing Emails" at bounding box center [1002, 23] width 119 height 15
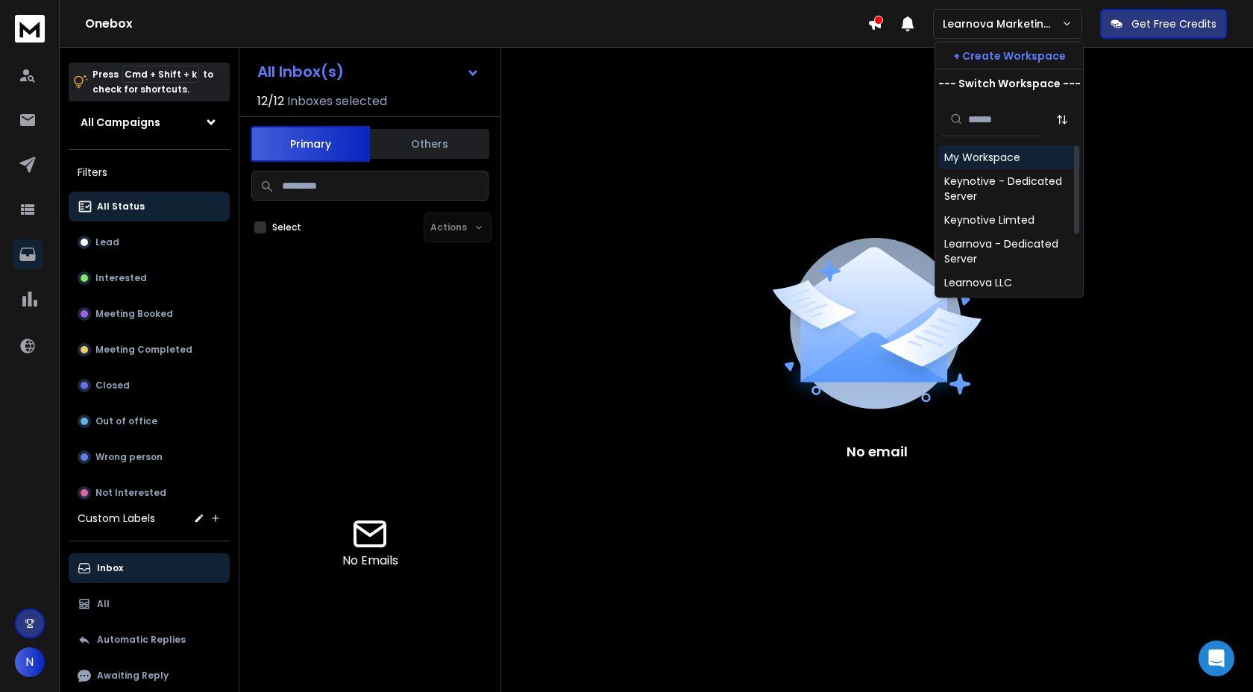
click at [972, 150] on div "My Workspace" at bounding box center [982, 157] width 76 height 15
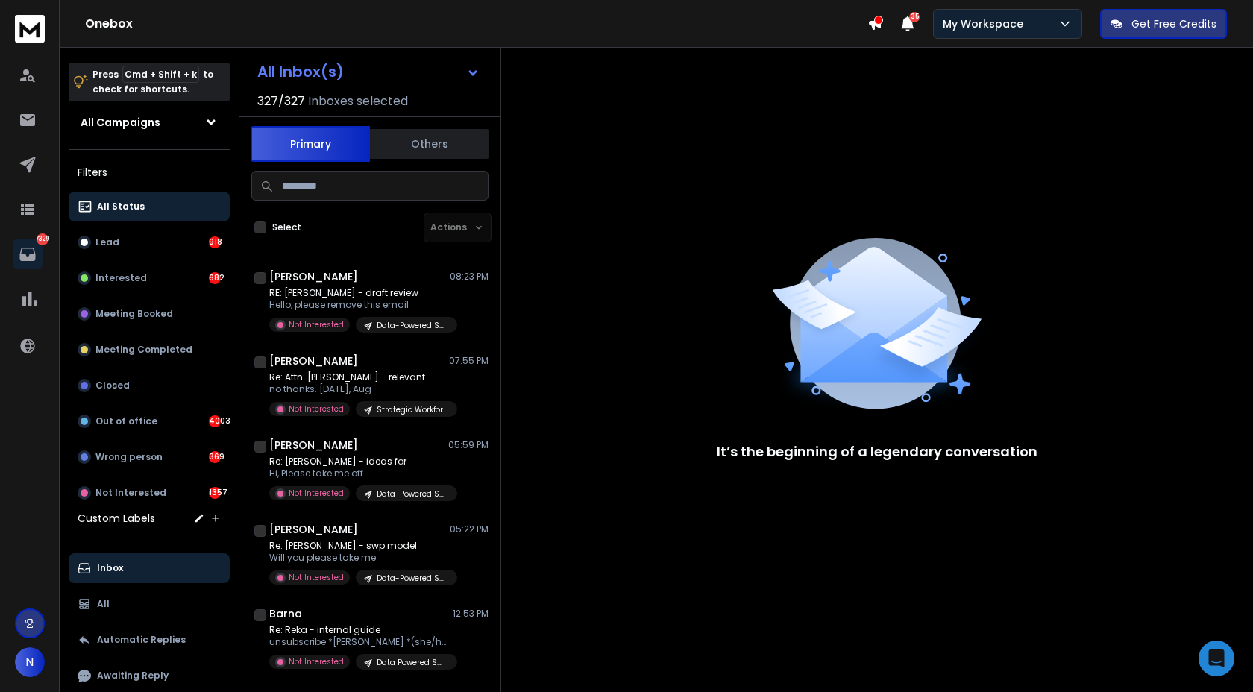
click at [1013, 23] on p "My Workspace" at bounding box center [986, 23] width 87 height 15
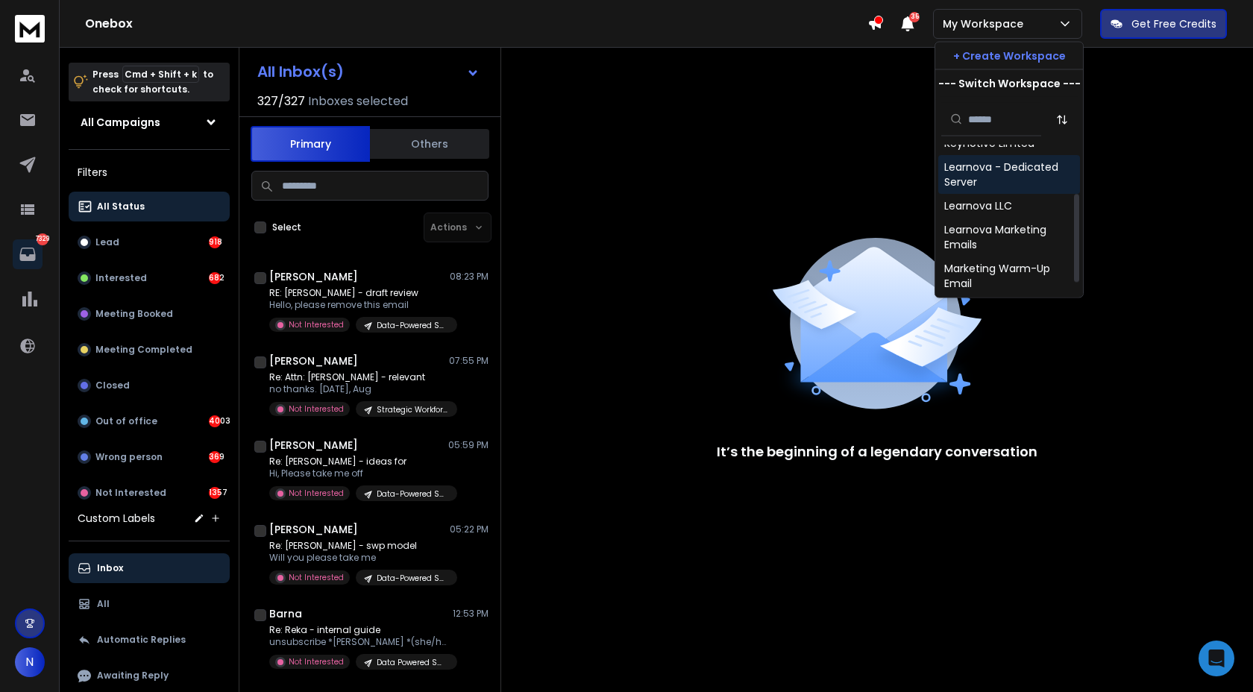
scroll to position [82, 0]
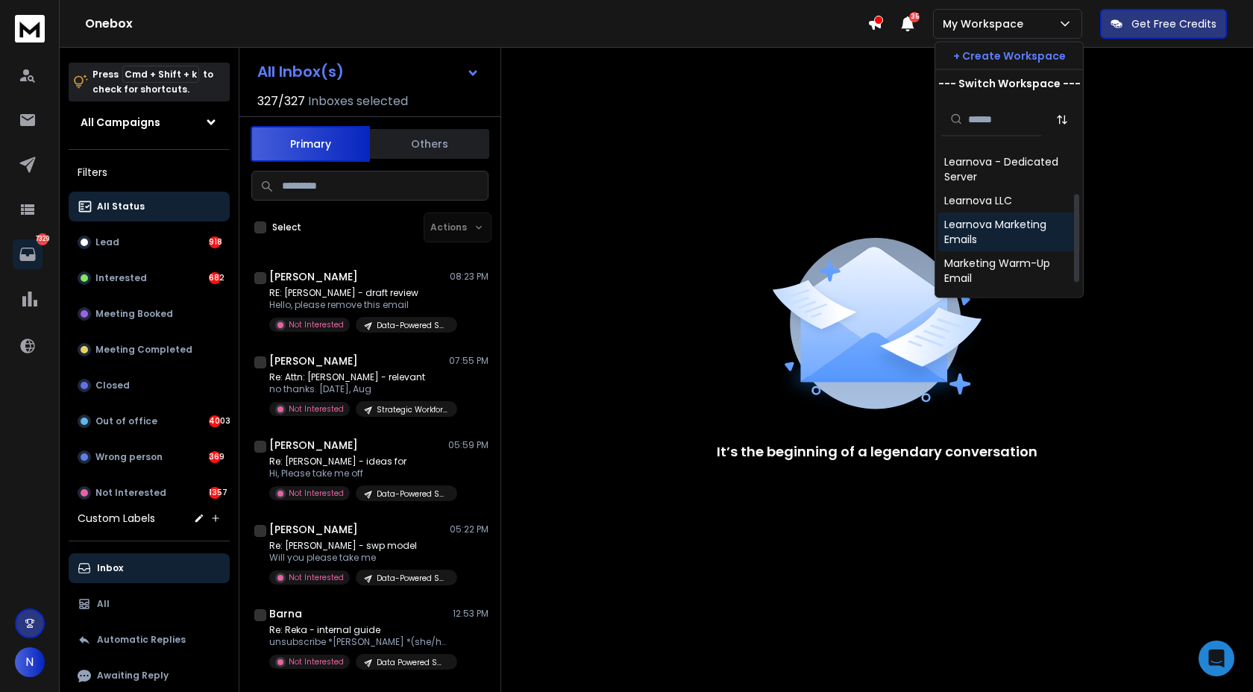
click at [1005, 236] on div "Learnova Marketing Emails" at bounding box center [1009, 232] width 130 height 30
